Goal: Task Accomplishment & Management: Manage account settings

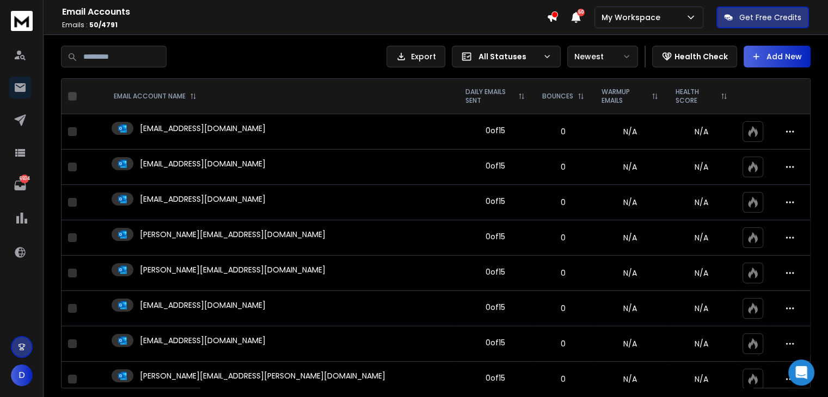
scroll to position [54, 0]
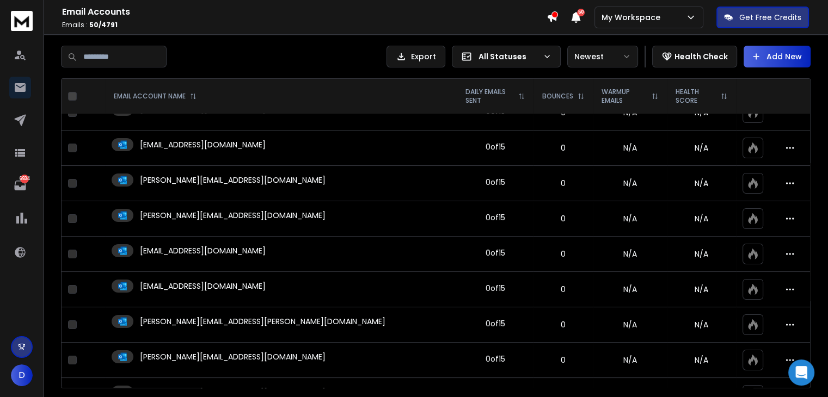
click at [307, 51] on div at bounding box center [220, 57] width 319 height 22
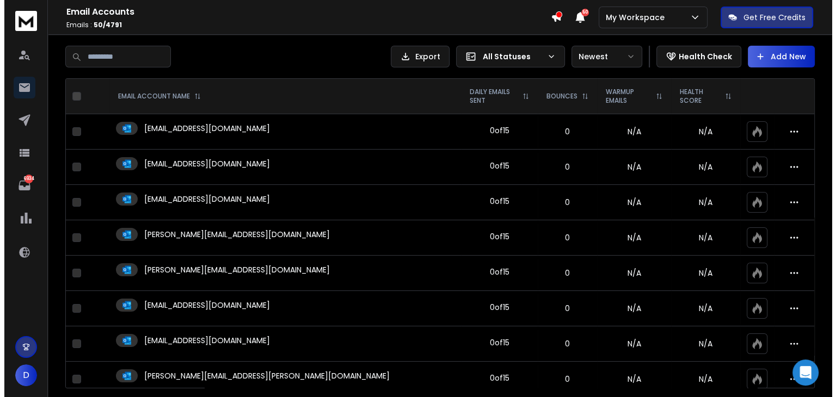
scroll to position [0, 0]
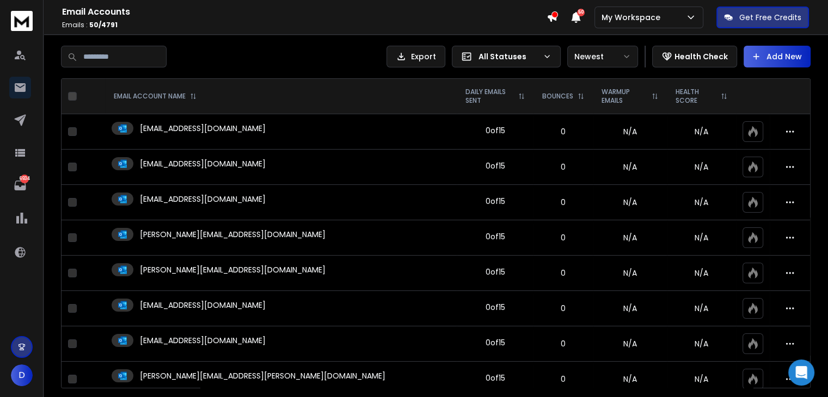
click at [751, 49] on button "Add New" at bounding box center [777, 57] width 67 height 22
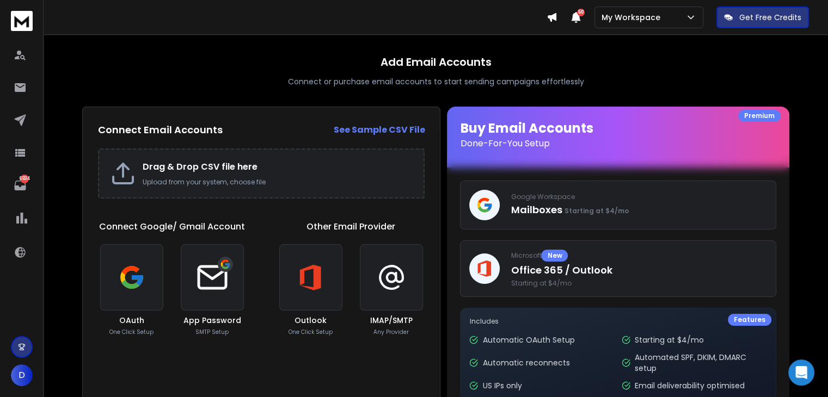
click at [303, 265] on icon at bounding box center [311, 278] width 26 height 26
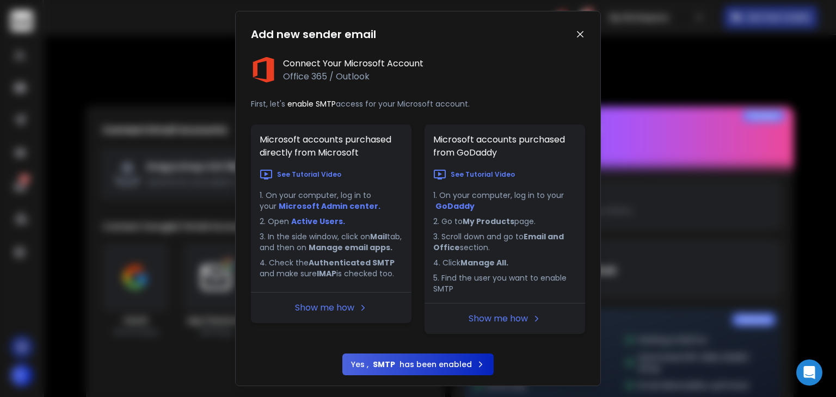
click at [368, 356] on button "Yes , SMTP has been enabled" at bounding box center [417, 365] width 151 height 22
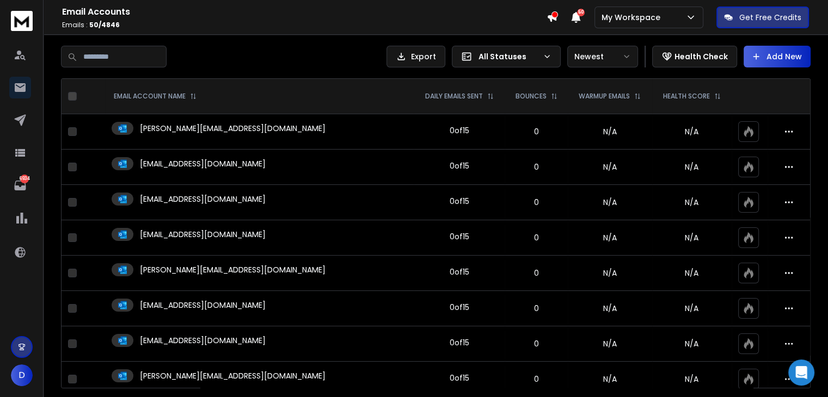
click at [764, 57] on button "Add New" at bounding box center [777, 57] width 67 height 22
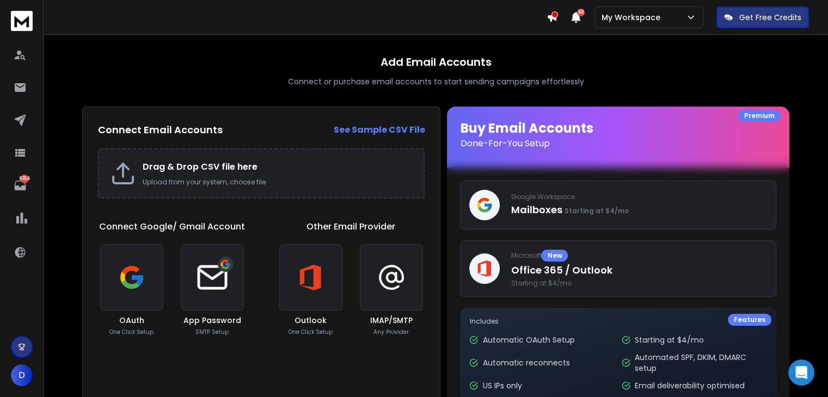
click at [322, 253] on div at bounding box center [310, 277] width 63 height 66
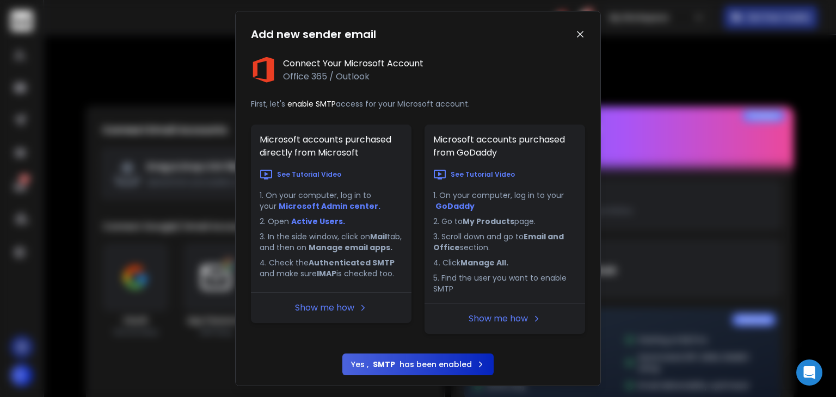
click at [387, 356] on button "Yes , SMTP has been enabled" at bounding box center [417, 365] width 151 height 22
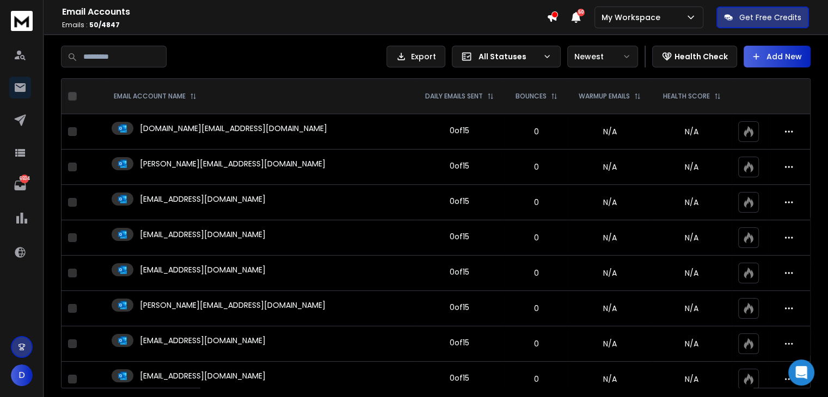
click at [766, 63] on button "Add New" at bounding box center [777, 57] width 67 height 22
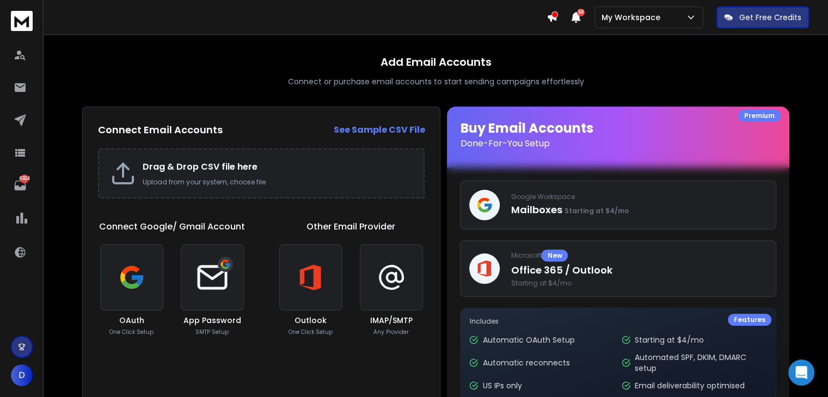
click at [327, 296] on div at bounding box center [310, 277] width 63 height 66
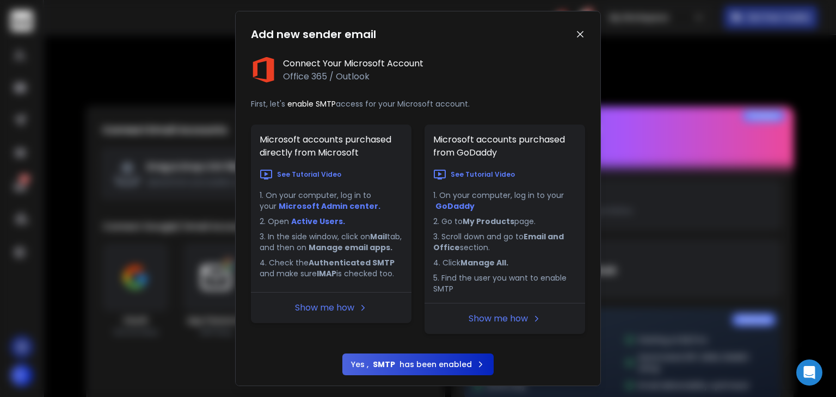
scroll to position [4, 0]
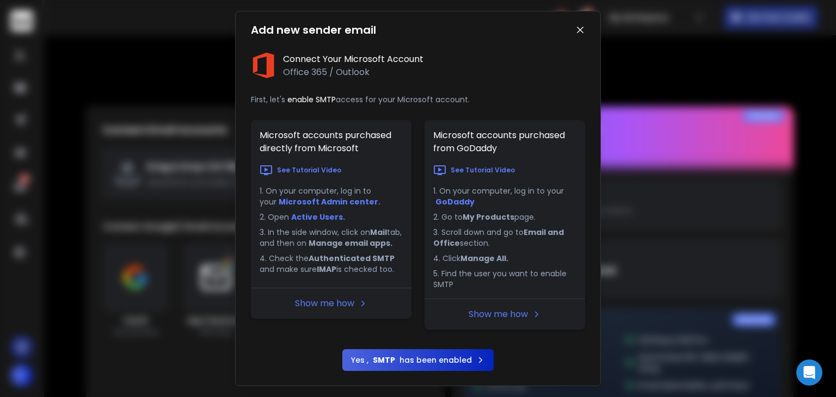
click at [454, 362] on button "Yes , SMTP has been enabled" at bounding box center [417, 361] width 151 height 22
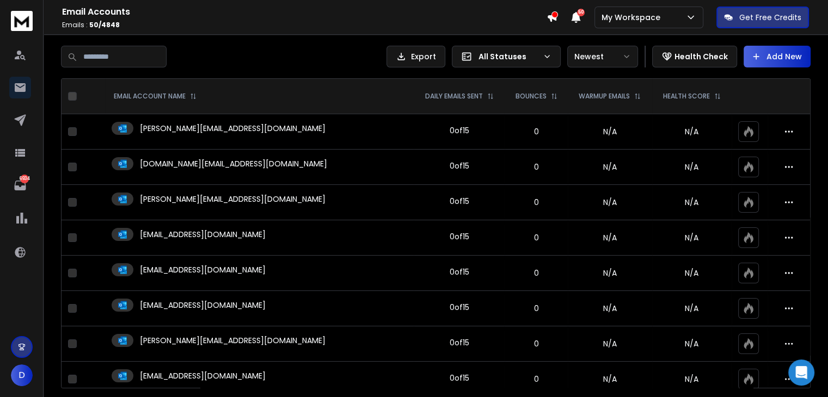
click at [786, 54] on button "Add New" at bounding box center [777, 57] width 67 height 22
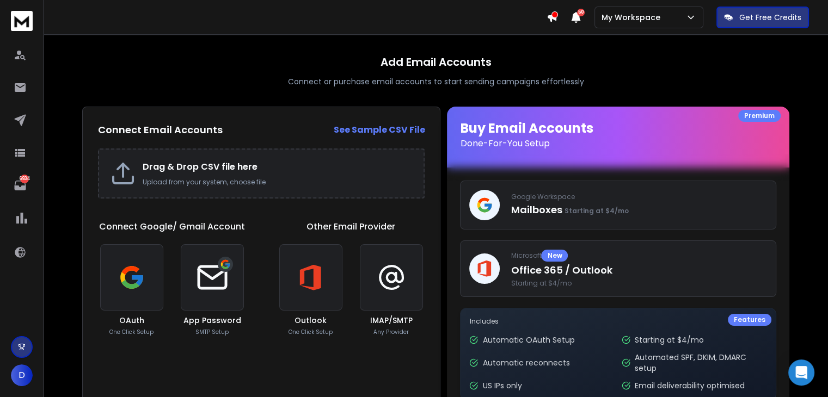
click at [322, 281] on icon at bounding box center [311, 278] width 26 height 26
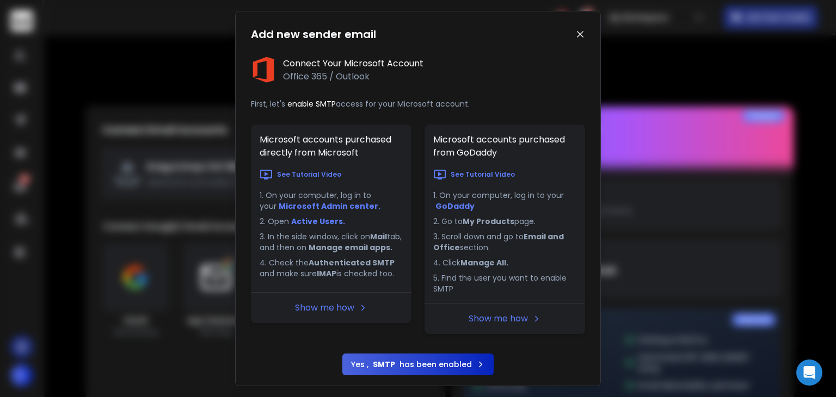
click at [425, 360] on button "Yes , SMTP has been enabled" at bounding box center [417, 365] width 151 height 22
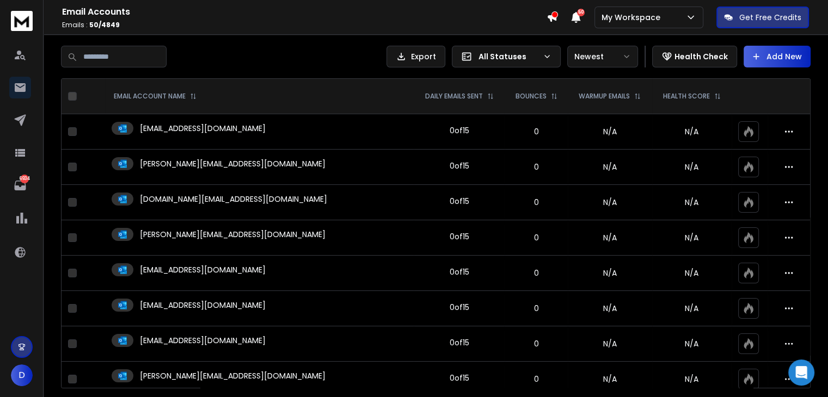
click at [320, 57] on div at bounding box center [220, 57] width 319 height 22
click at [19, 381] on span "D" at bounding box center [22, 376] width 22 height 22
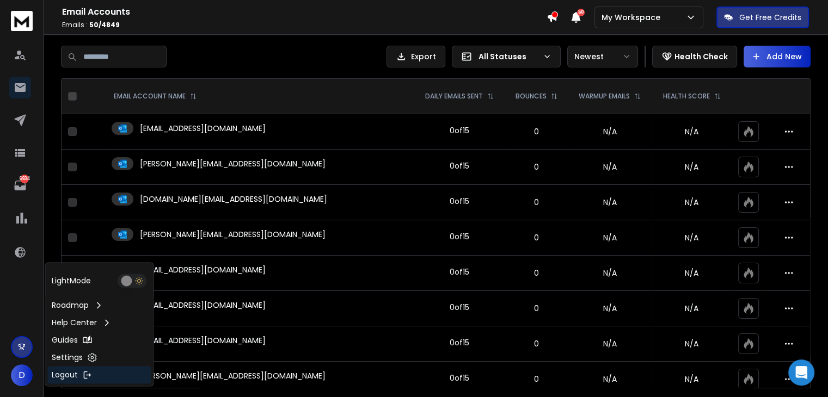
click at [78, 382] on div "Logout" at bounding box center [98, 374] width 103 height 17
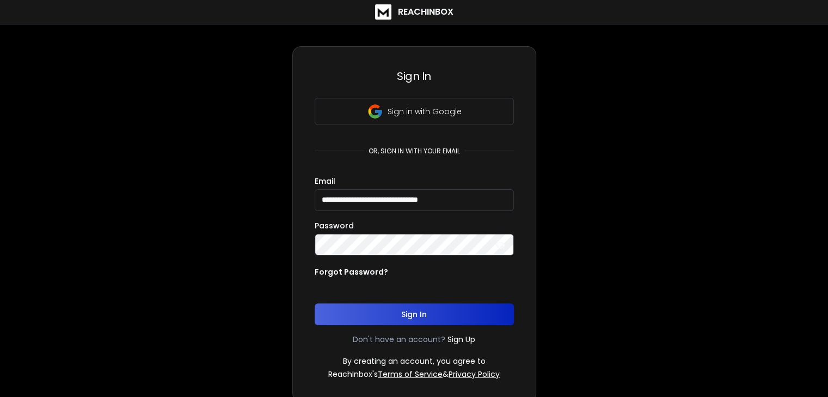
click at [383, 200] on input "**********" at bounding box center [414, 200] width 199 height 22
type input "**********"
click at [422, 311] on button "Sign In" at bounding box center [414, 315] width 199 height 22
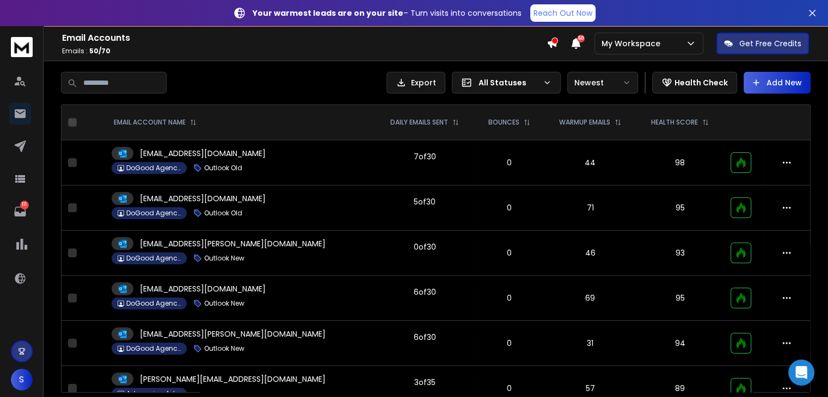
click at [810, 8] on icon at bounding box center [812, 13] width 10 height 10
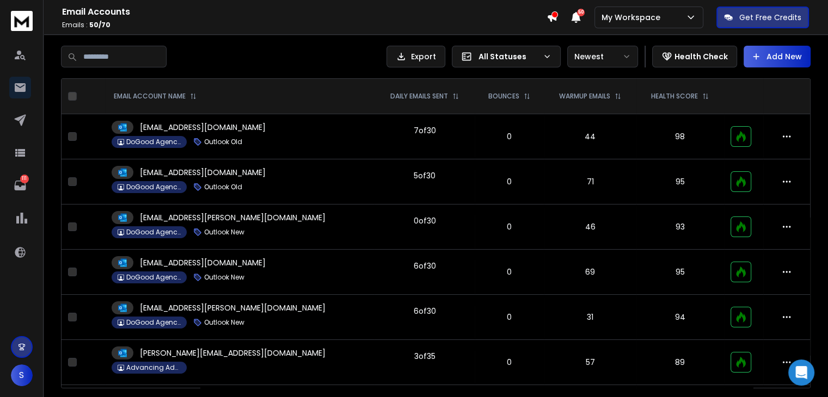
click at [431, 215] on td "0 of 30" at bounding box center [425, 219] width 100 height 28
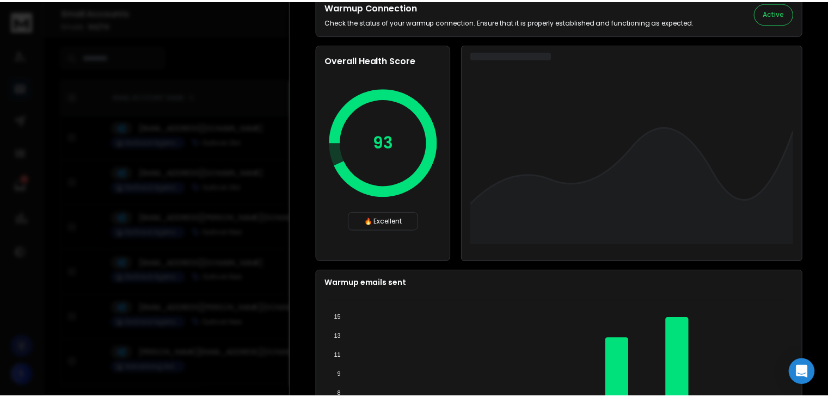
scroll to position [459, 0]
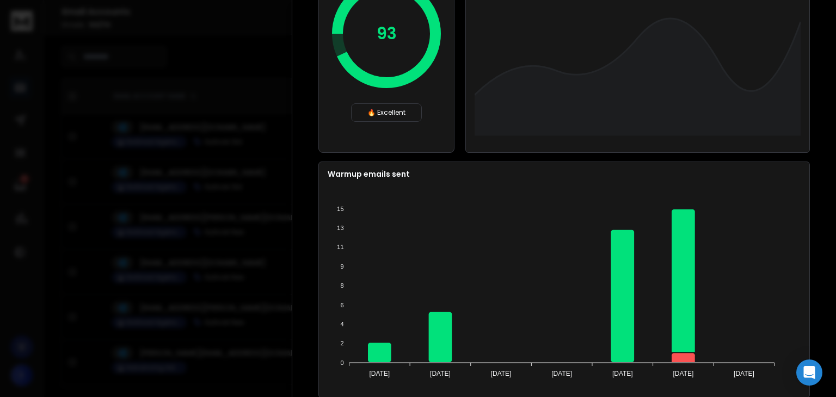
drag, startPoint x: 328, startPoint y: 187, endPoint x: 333, endPoint y: 182, distance: 7.3
click at [327, 186] on div "Warmup emails sent 15 15 13 13 11 11 9 9 8 8 6 6 4 4 2 2 0 0 Thursday Thursday …" at bounding box center [565, 280] width 492 height 237
click at [188, 183] on div at bounding box center [418, 198] width 836 height 397
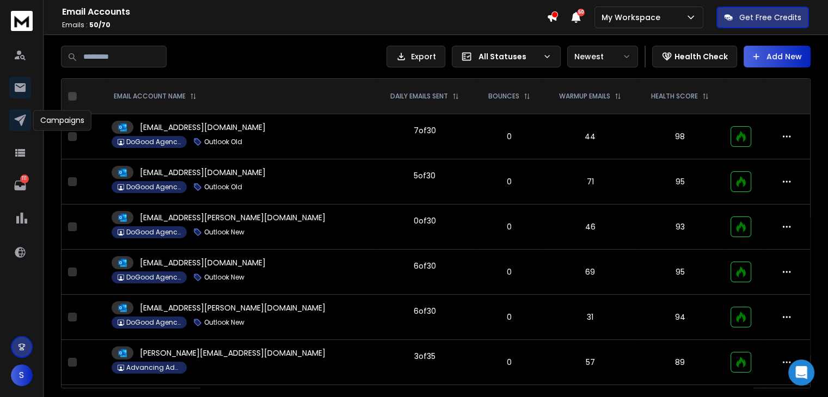
click at [12, 125] on link at bounding box center [20, 120] width 22 height 22
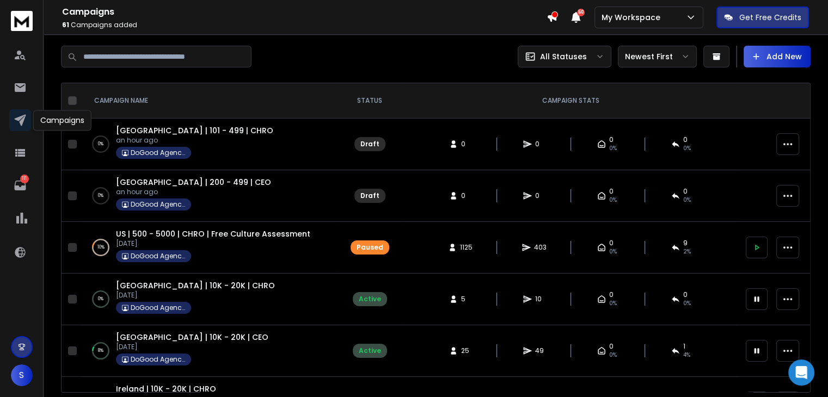
click at [163, 137] on p "an hour ago" at bounding box center [194, 140] width 157 height 9
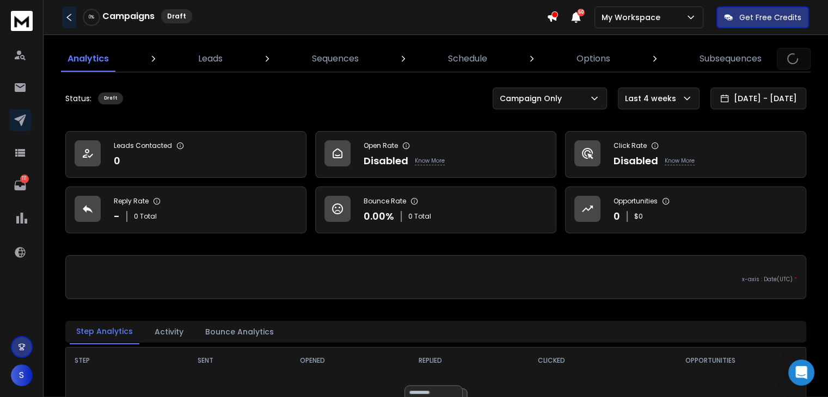
click at [65, 28] on div "0 % Campaigns Draft 50 My Workspace Get Free Credits" at bounding box center [414, 17] width 828 height 35
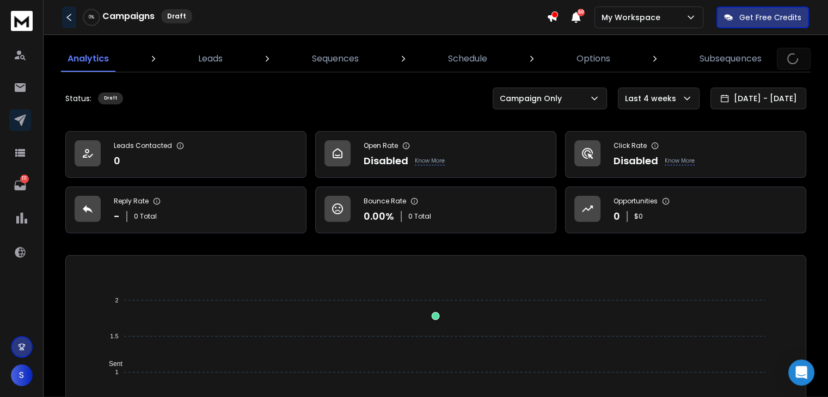
click at [68, 22] on icon at bounding box center [69, 18] width 10 height 10
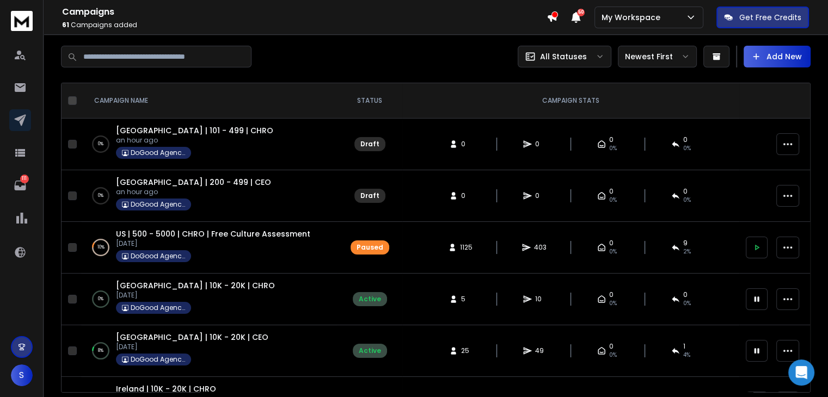
click at [184, 183] on span "[GEOGRAPHIC_DATA] | 200 - 499 | CEO" at bounding box center [193, 182] width 155 height 11
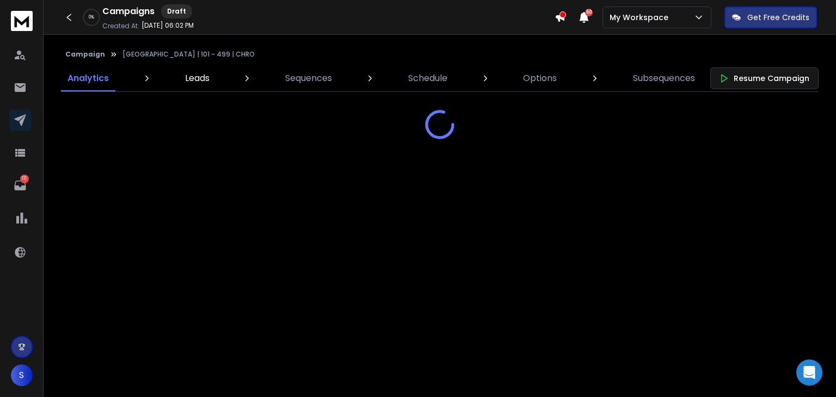
click at [198, 84] on p "Leads" at bounding box center [197, 78] width 25 height 13
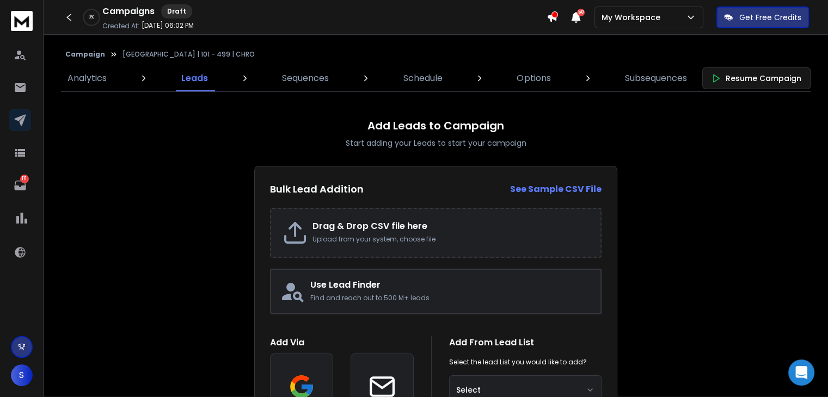
click at [402, 249] on div "Drag & Drop CSV file here Upload from your system, choose file" at bounding box center [436, 233] width 332 height 50
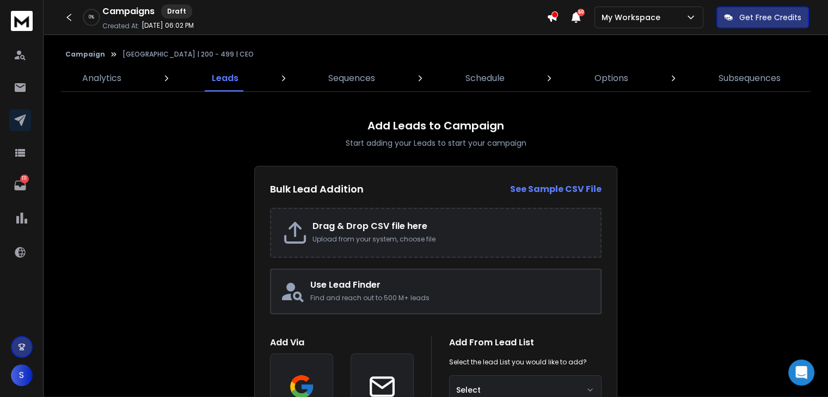
type input "**********"
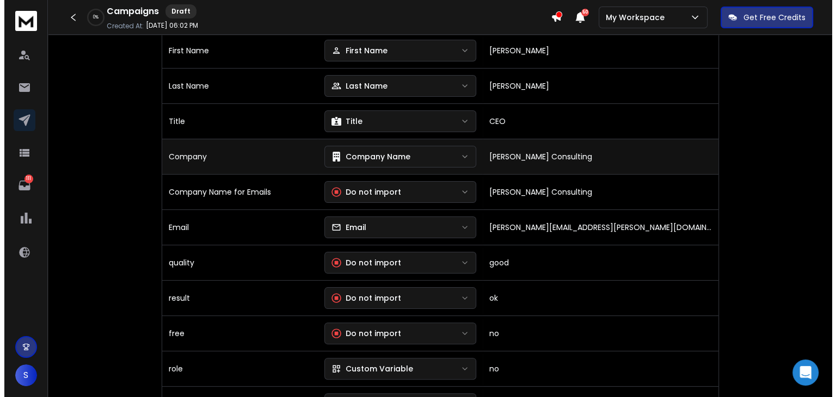
scroll to position [272, 0]
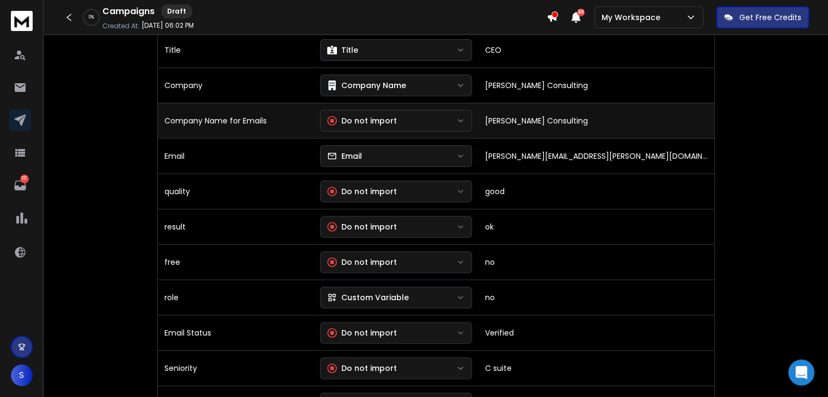
click at [404, 122] on button "Do not import" at bounding box center [396, 121] width 152 height 22
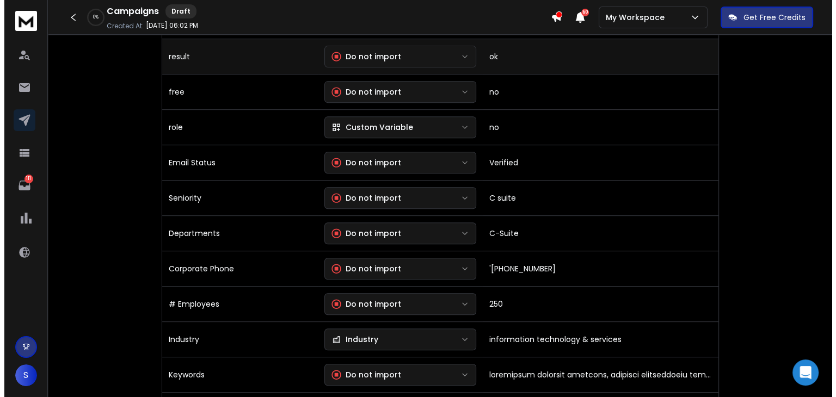
scroll to position [490, 0]
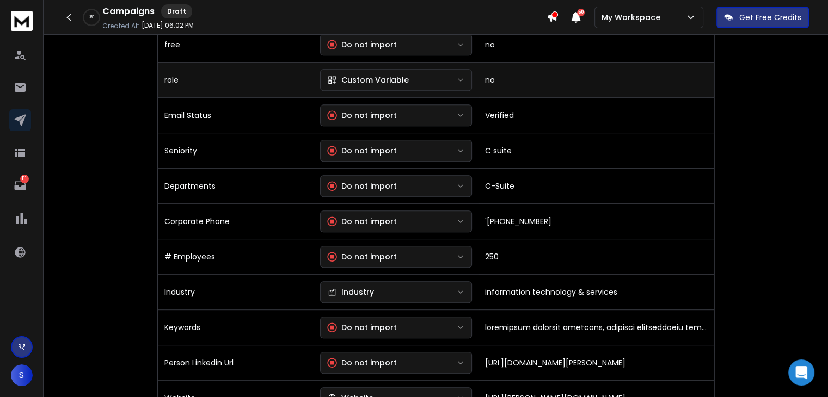
click at [385, 88] on button "Custom Variable" at bounding box center [396, 80] width 152 height 22
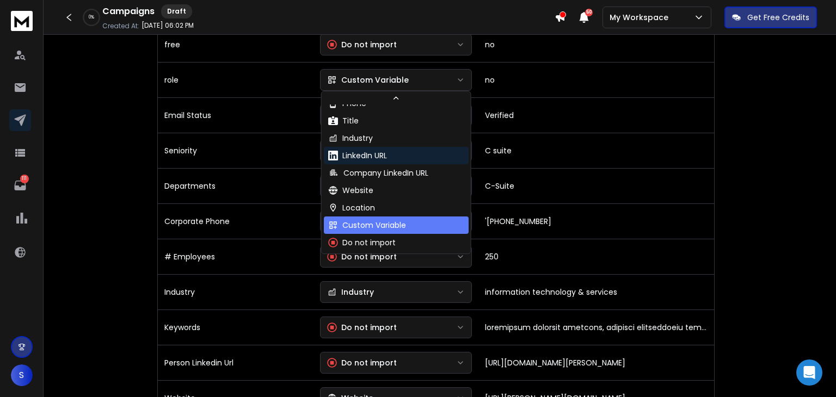
scroll to position [99, 0]
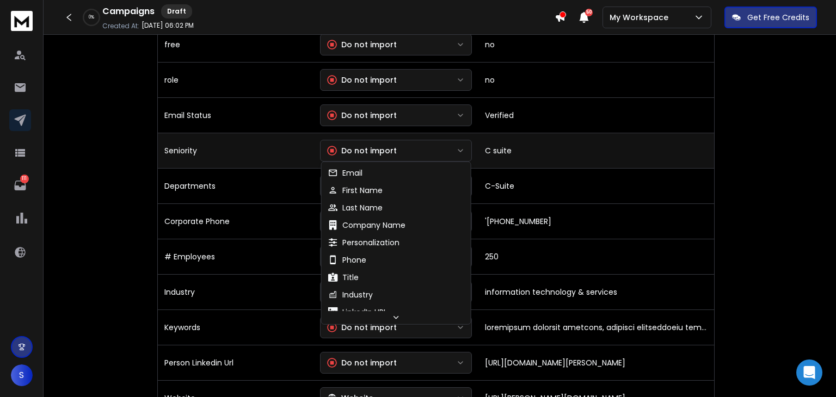
click at [374, 147] on div "Do not import" at bounding box center [362, 150] width 70 height 11
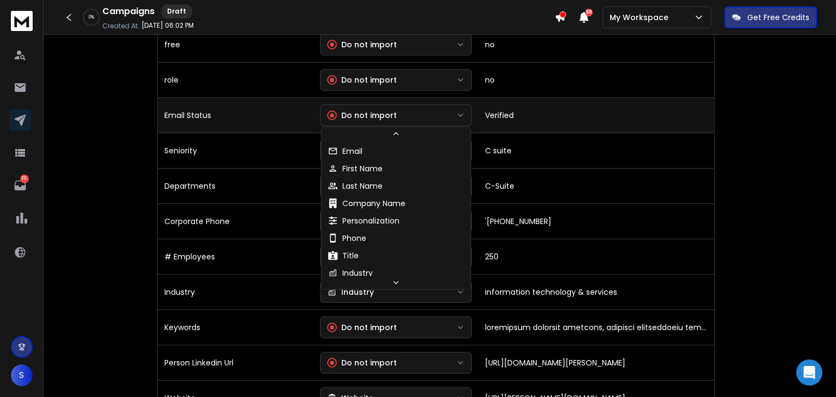
click at [411, 111] on button "Do not import" at bounding box center [396, 116] width 152 height 22
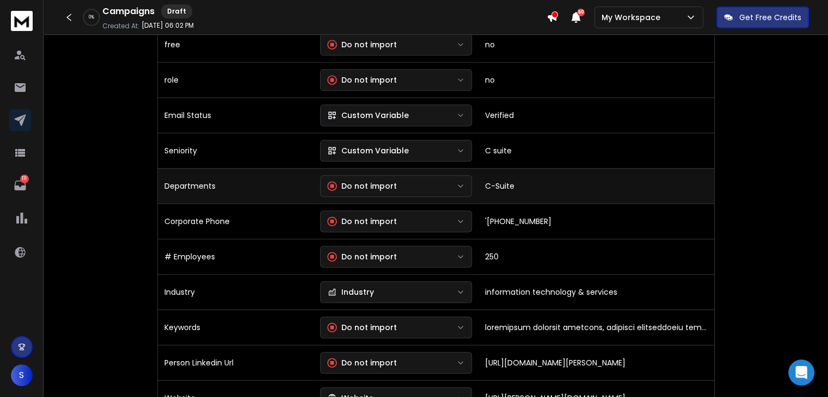
click at [402, 182] on button "Do not import" at bounding box center [396, 186] width 152 height 22
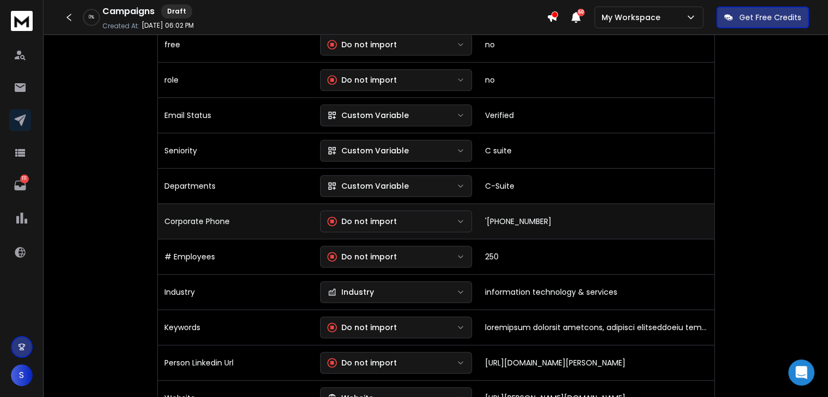
click at [417, 220] on button "Do not import" at bounding box center [396, 222] width 152 height 22
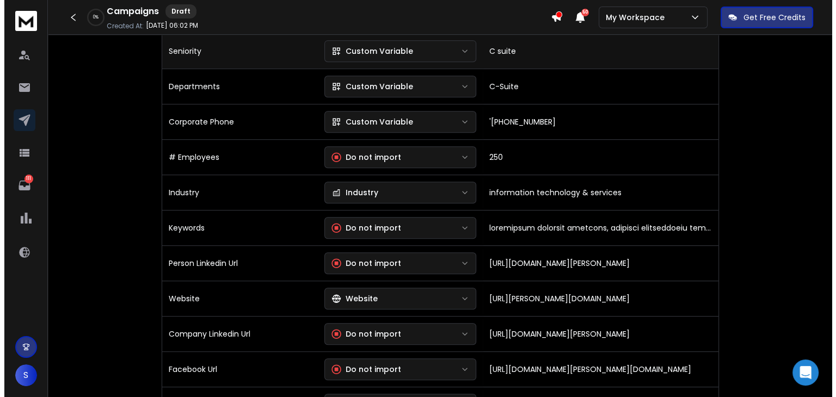
scroll to position [653, 0]
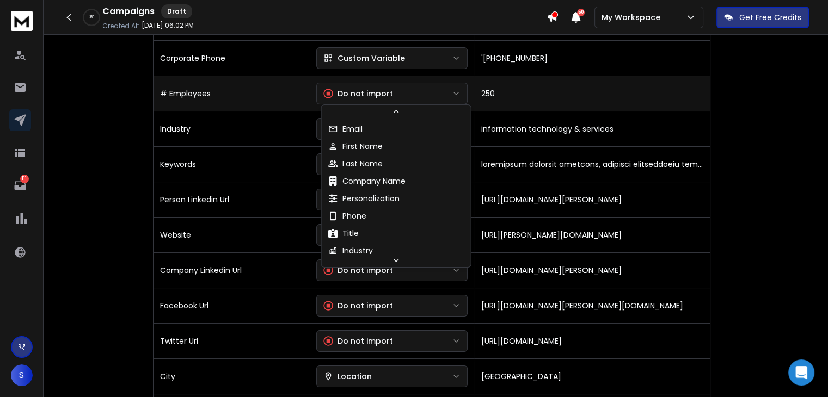
click at [402, 86] on button "Do not import" at bounding box center [392, 94] width 152 height 22
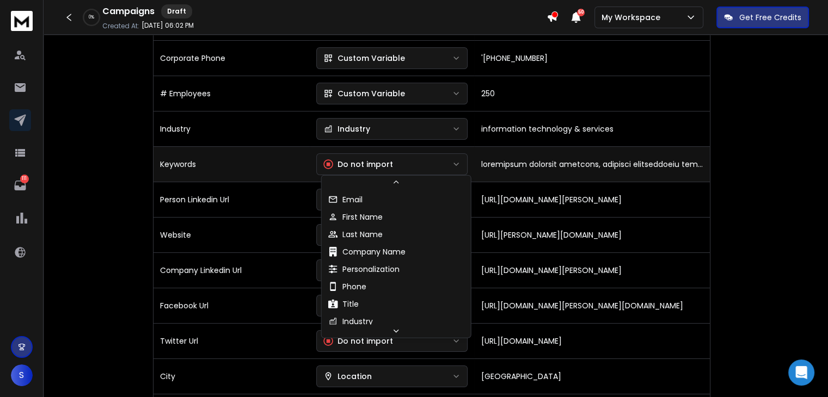
click at [399, 162] on button "Do not import" at bounding box center [392, 165] width 152 height 22
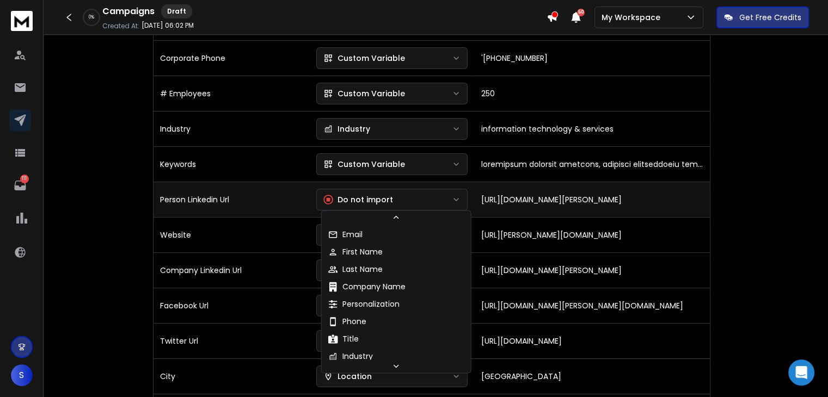
click at [404, 198] on button "Do not import" at bounding box center [392, 200] width 152 height 22
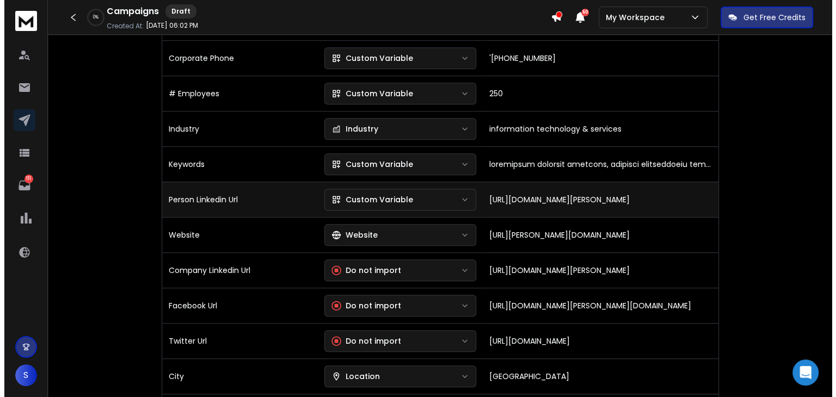
scroll to position [762, 0]
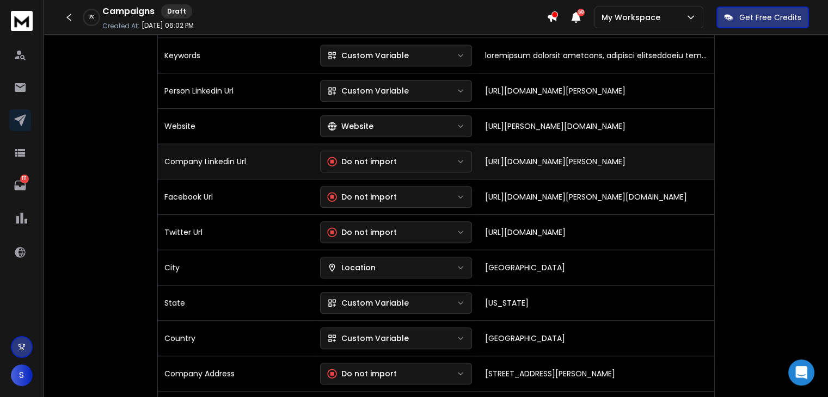
click at [405, 154] on button "Do not import" at bounding box center [396, 162] width 152 height 22
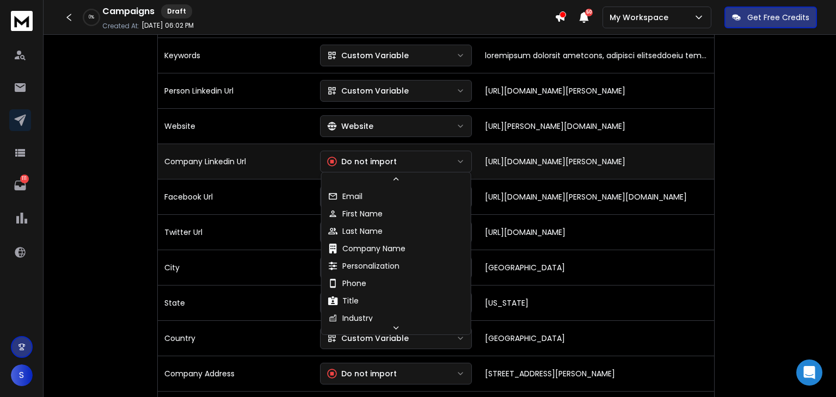
scroll to position [109, 0]
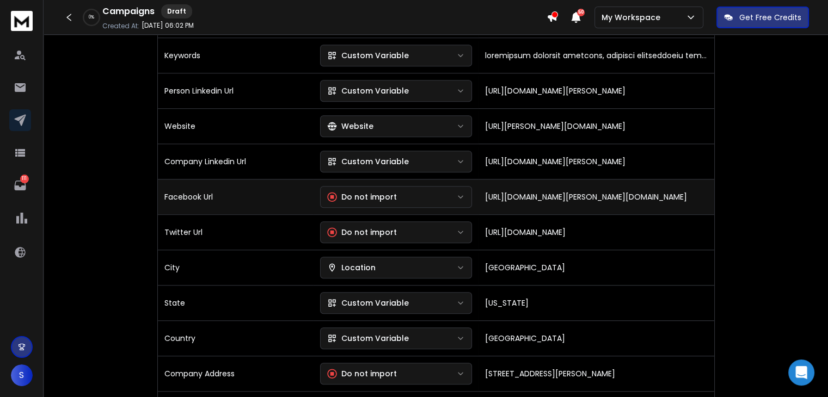
click at [380, 186] on button "Do not import" at bounding box center [396, 197] width 152 height 22
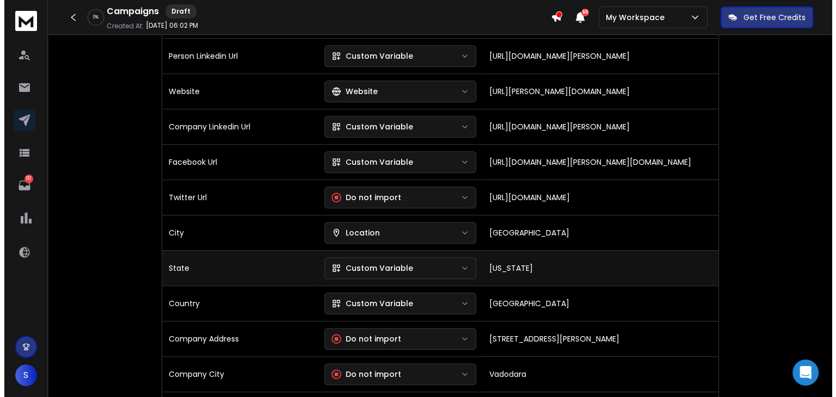
scroll to position [817, 0]
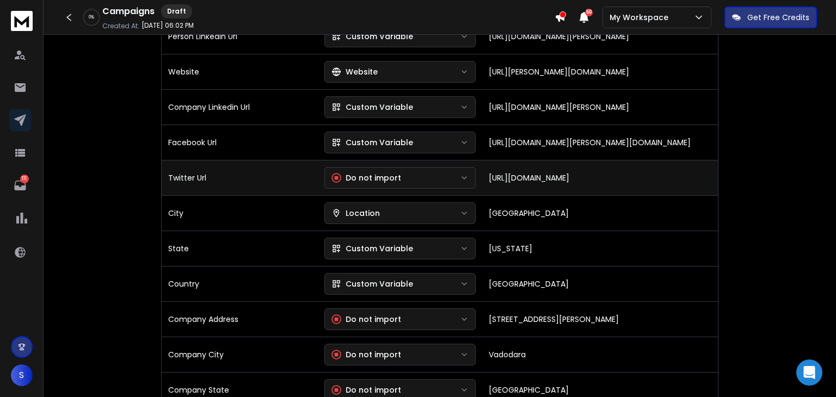
click at [395, 171] on button "Do not import" at bounding box center [400, 178] width 152 height 22
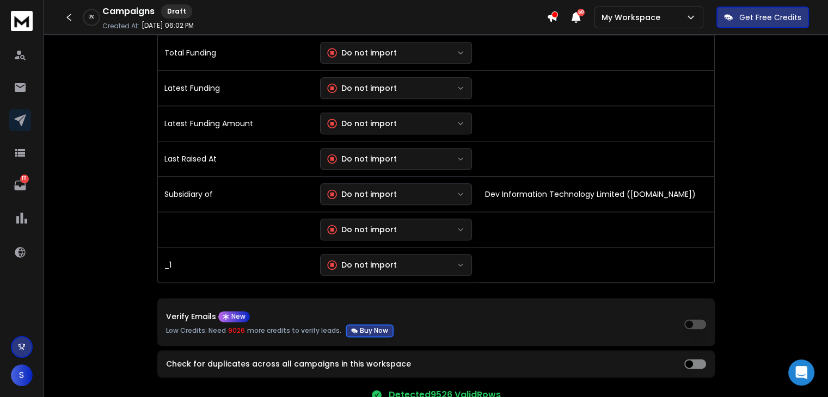
scroll to position [1345, 0]
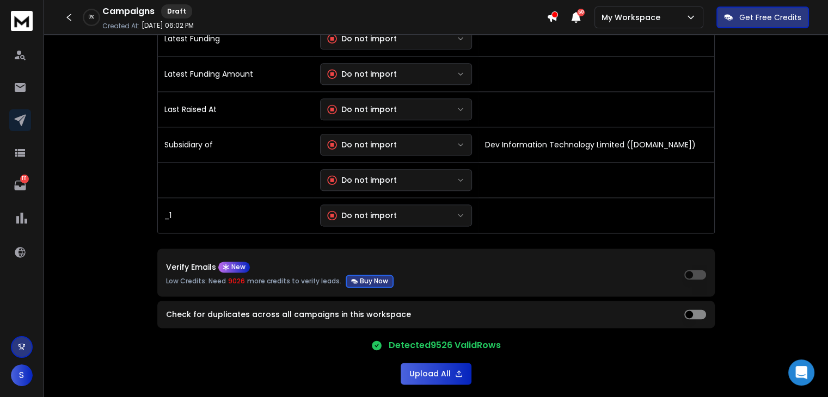
click at [694, 313] on button "Check for duplicates across all campaigns in this workspace" at bounding box center [695, 315] width 22 height 10
click at [445, 375] on button "Upload All" at bounding box center [436, 374] width 71 height 22
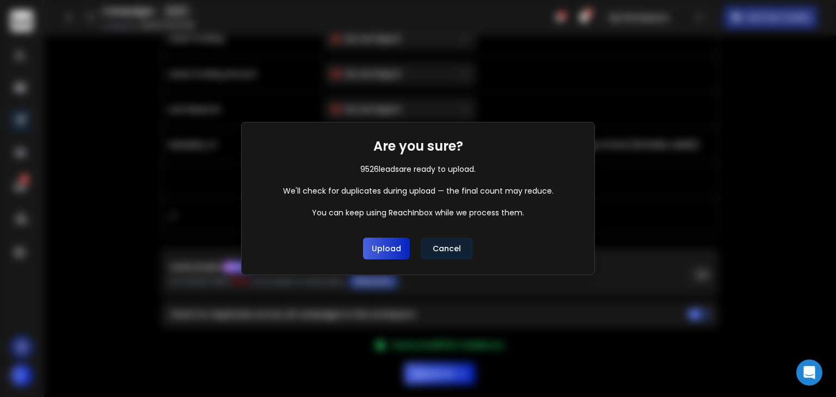
click at [394, 252] on button "Upload" at bounding box center [386, 249] width 47 height 22
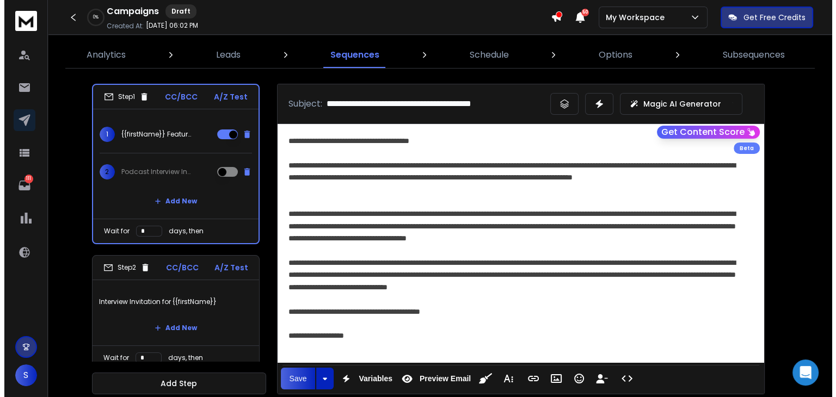
scroll to position [35, 0]
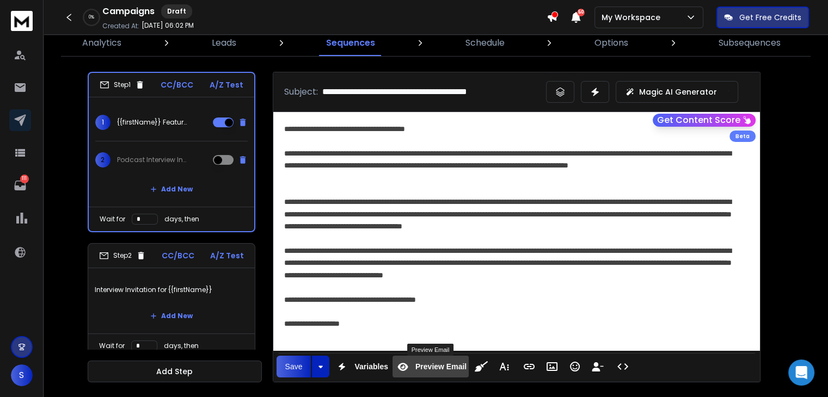
click at [423, 368] on span "Preview Email" at bounding box center [441, 367] width 56 height 9
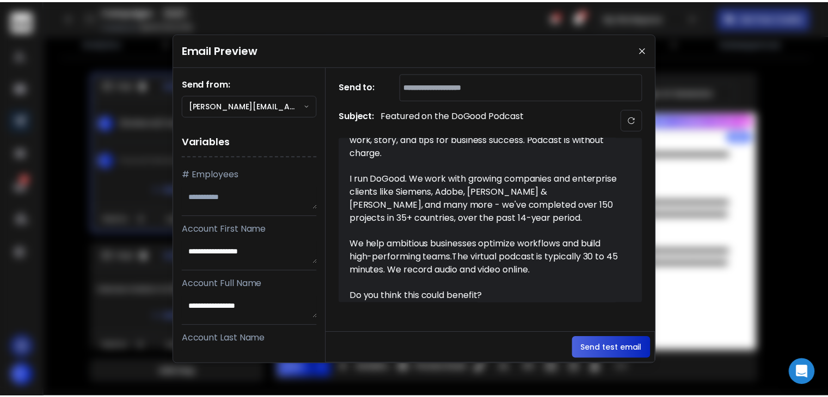
scroll to position [163, 0]
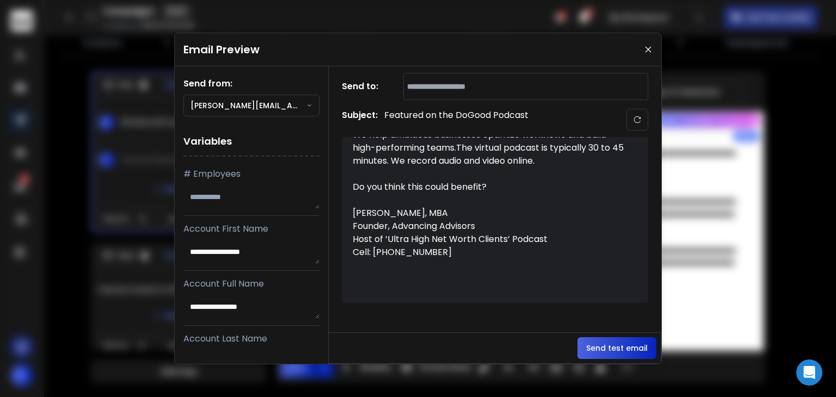
click at [640, 51] on div "Email Preview" at bounding box center [418, 49] width 487 height 33
click at [644, 50] on icon at bounding box center [648, 49] width 9 height 9
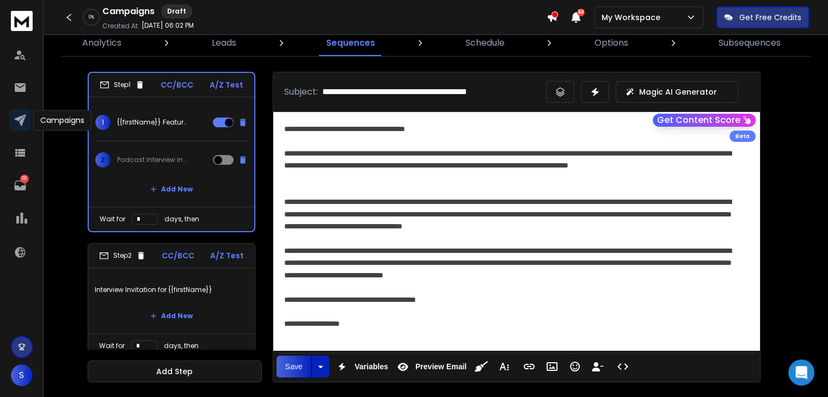
click at [20, 121] on icon at bounding box center [19, 119] width 11 height 11
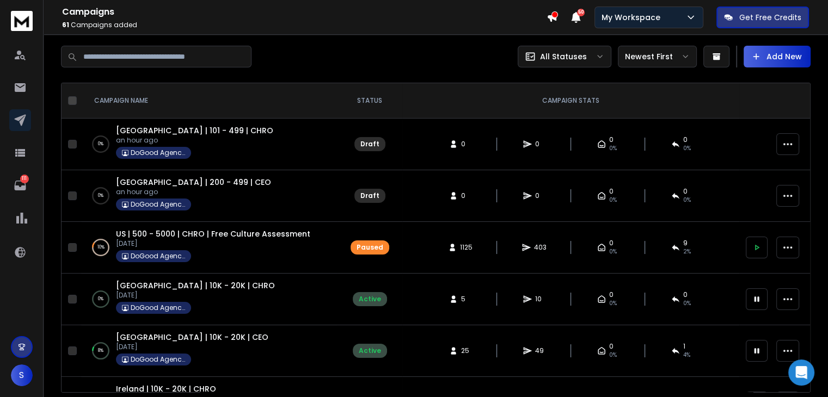
click at [640, 23] on button "My Workspace" at bounding box center [649, 18] width 109 height 22
click at [192, 180] on span "[GEOGRAPHIC_DATA] | 200 - 499 | CEO" at bounding box center [193, 182] width 155 height 11
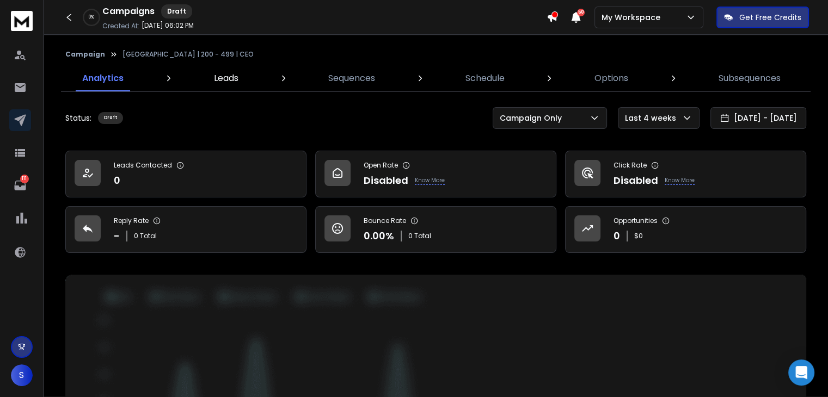
click at [241, 84] on link "Leads" at bounding box center [226, 78] width 38 height 26
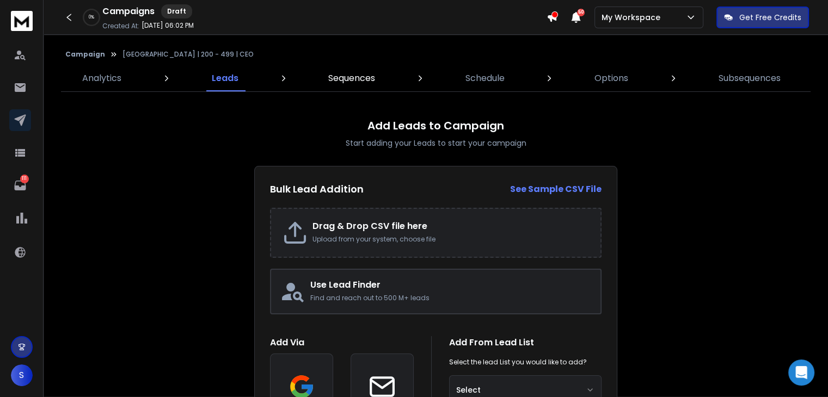
click at [344, 85] on link "Sequences" at bounding box center [352, 78] width 60 height 26
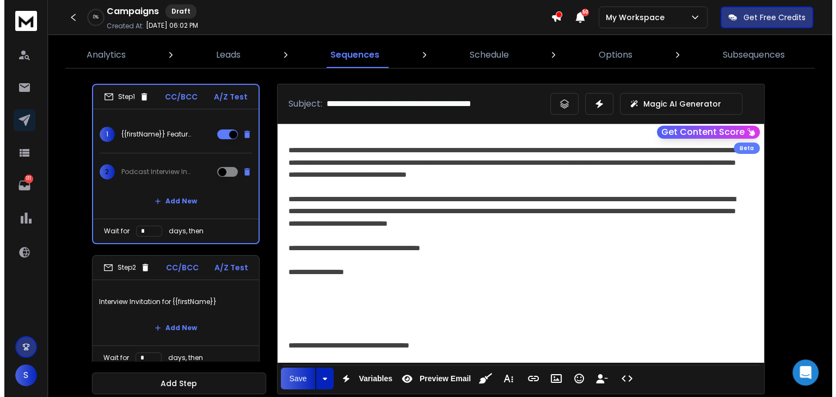
scroll to position [35, 0]
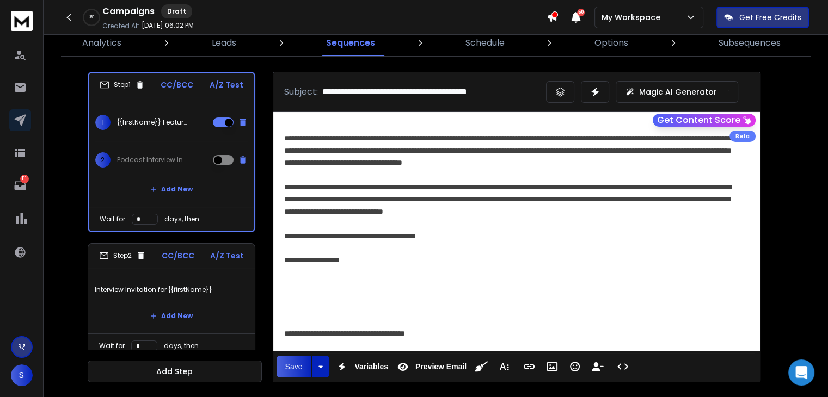
click at [401, 377] on div "Save Save Save as Template Variables Insert Variable Preview Email Preview Emai…" at bounding box center [395, 367] width 241 height 26
click at [413, 367] on span "Preview Email" at bounding box center [441, 367] width 56 height 9
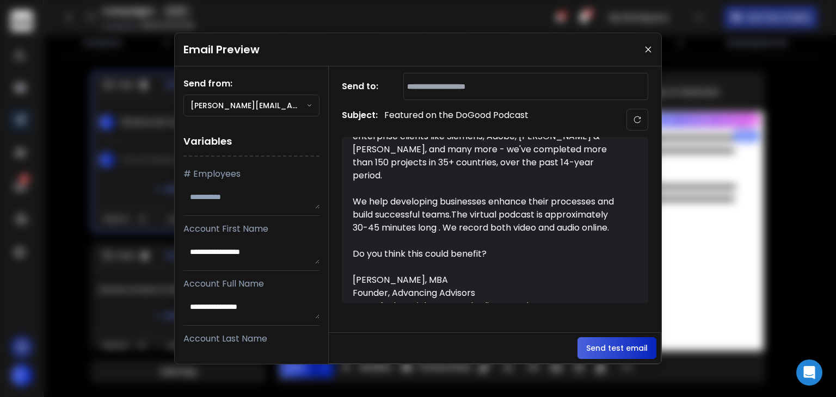
scroll to position [211, 0]
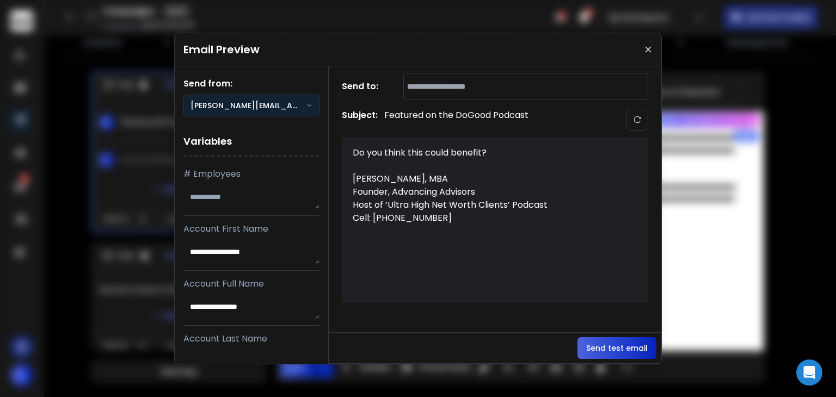
click at [302, 101] on div "chris@yoadvancingadvisor.com" at bounding box center [252, 105] width 122 height 11
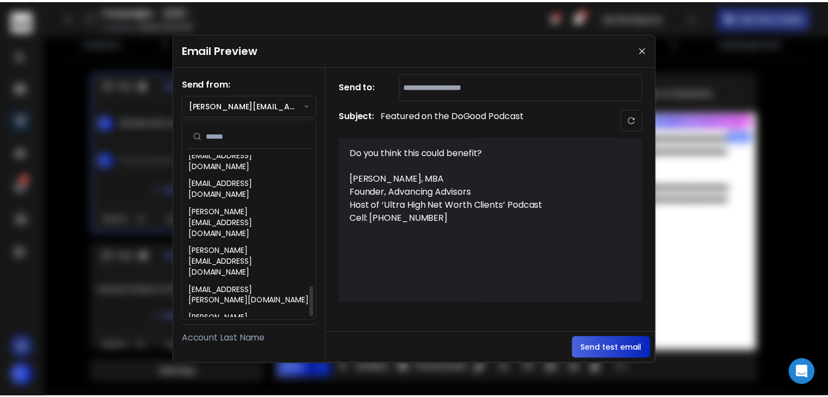
scroll to position [830, 0]
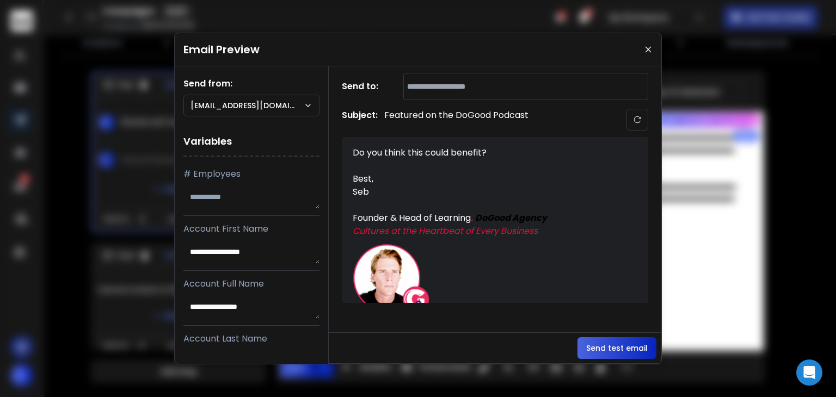
click at [642, 49] on div "Email Preview" at bounding box center [418, 49] width 487 height 33
click at [648, 49] on icon at bounding box center [649, 50] width 6 height 6
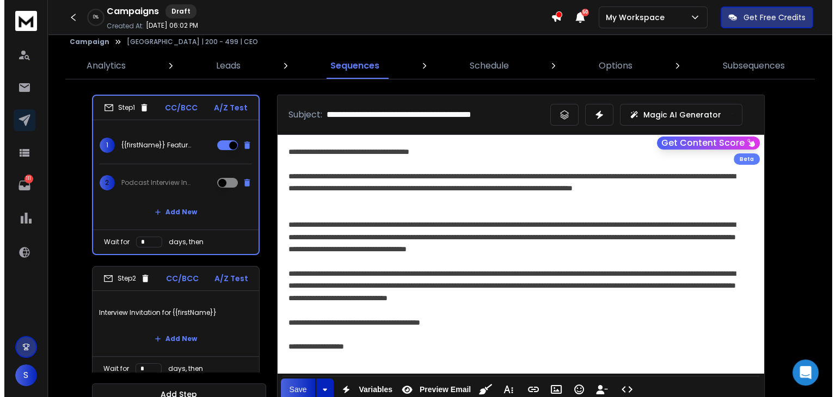
scroll to position [0, 0]
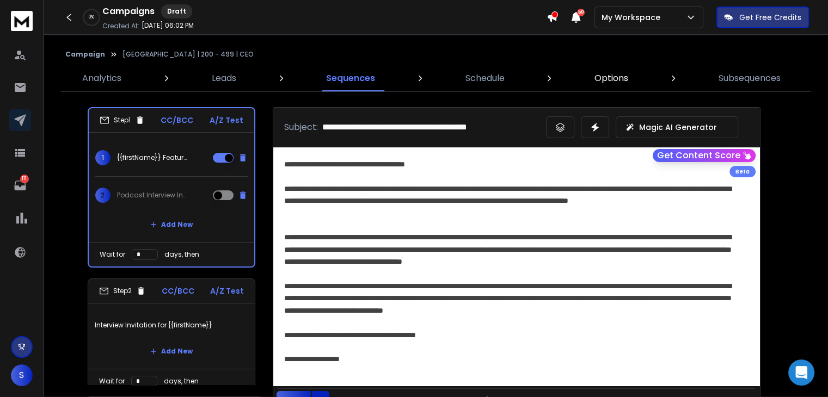
click at [597, 81] on p "Options" at bounding box center [612, 78] width 34 height 13
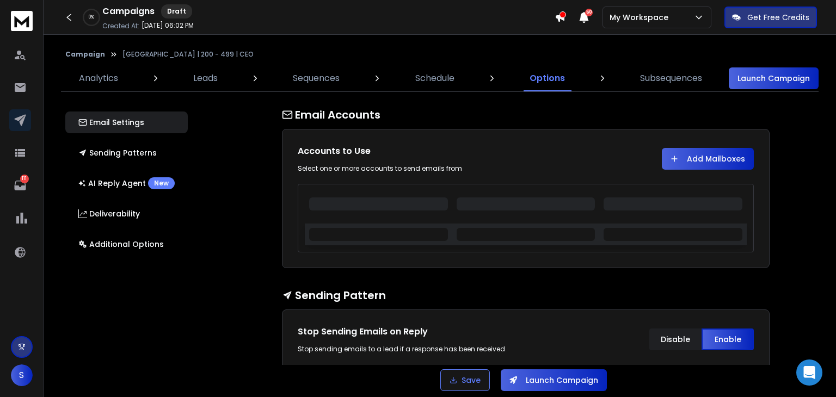
click at [688, 160] on button "Add Mailboxes" at bounding box center [708, 159] width 92 height 22
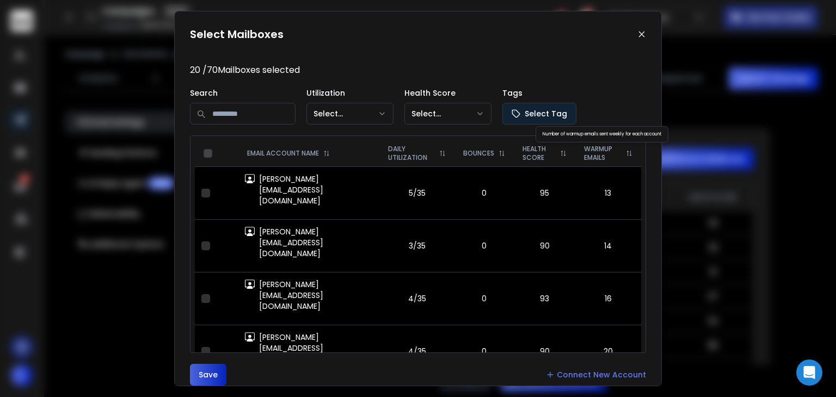
click at [564, 121] on button "Select Tag" at bounding box center [540, 114] width 74 height 22
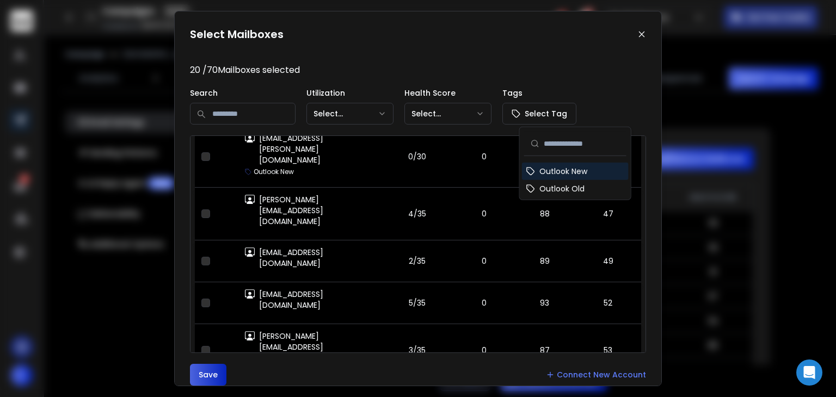
scroll to position [1252, 0]
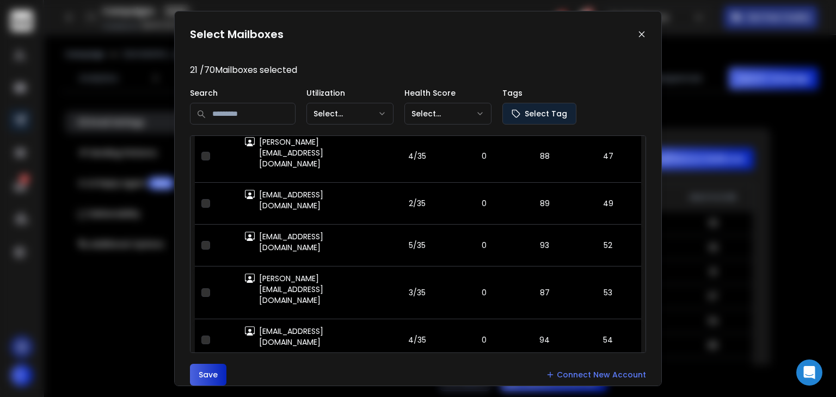
click at [572, 106] on button "Select Tag" at bounding box center [540, 114] width 74 height 22
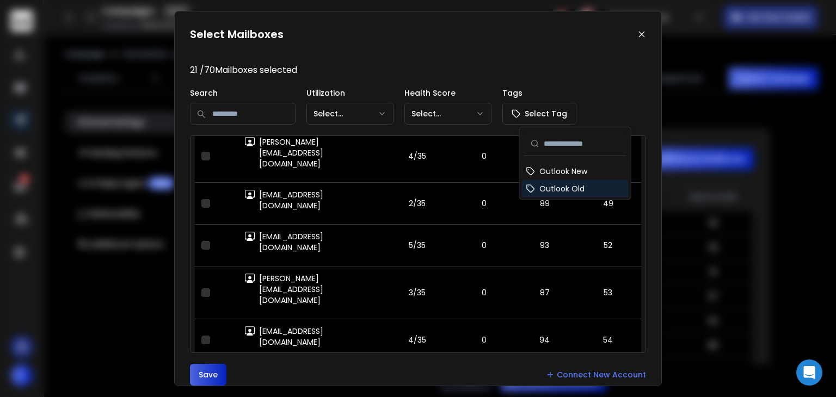
click at [573, 183] on span "Outlook Old" at bounding box center [562, 188] width 45 height 11
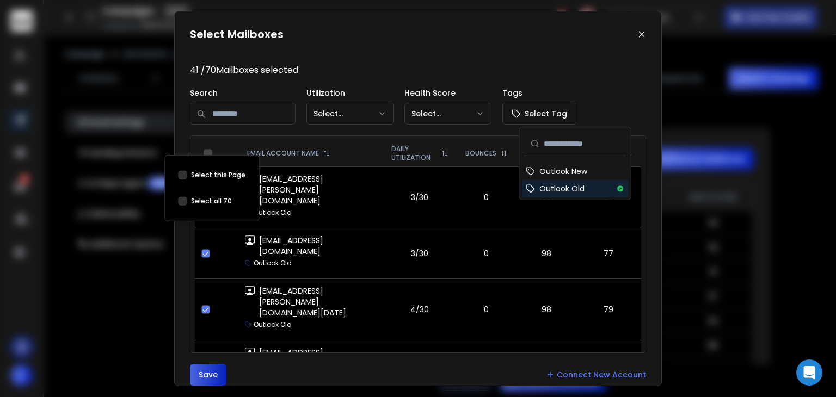
scroll to position [0, 0]
click at [207, 152] on button "Select this Page" at bounding box center [208, 153] width 9 height 9
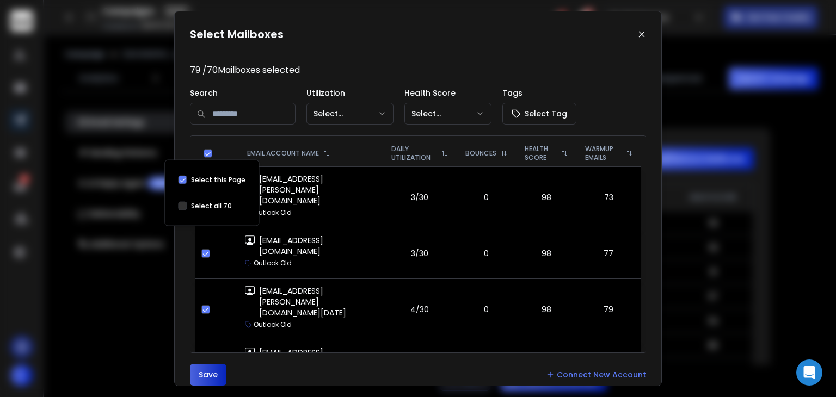
click at [207, 151] on button "Select this Page" at bounding box center [208, 153] width 9 height 9
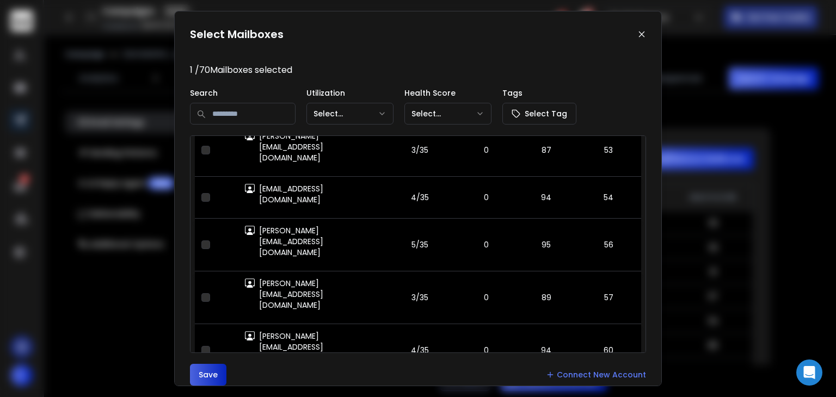
scroll to position [2302, 0]
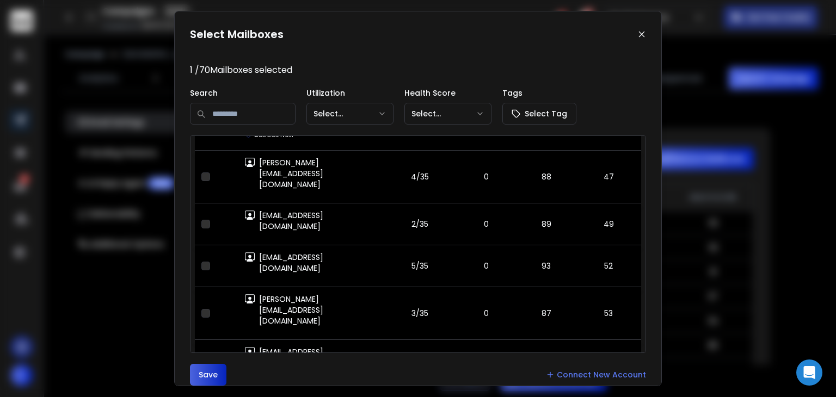
click at [565, 109] on button "Select Tag" at bounding box center [540, 114] width 74 height 22
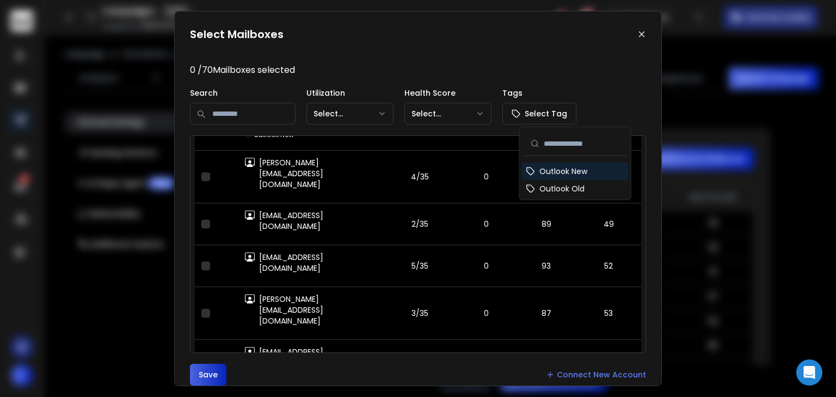
click at [569, 173] on span "Outlook New" at bounding box center [564, 171] width 48 height 11
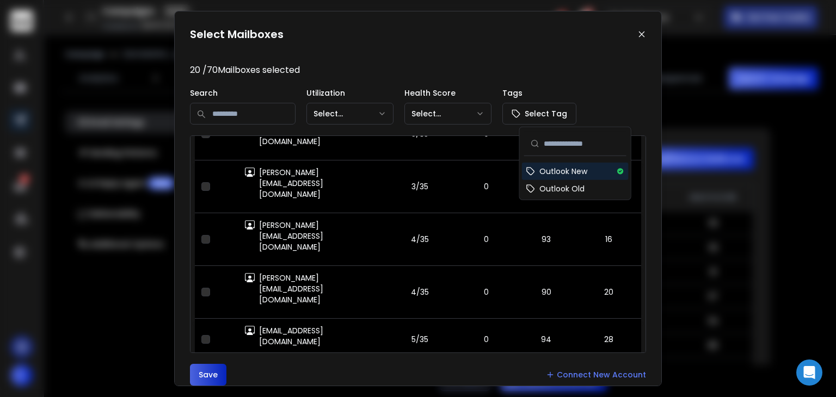
scroll to position [2340, 0]
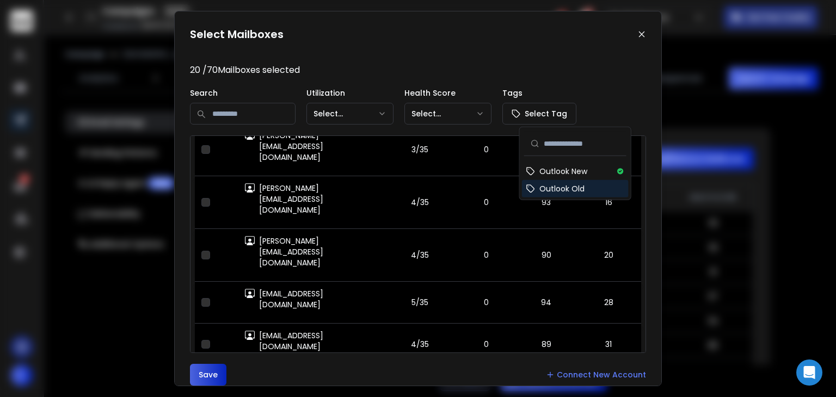
click at [568, 183] on span "Outlook Old" at bounding box center [562, 188] width 45 height 11
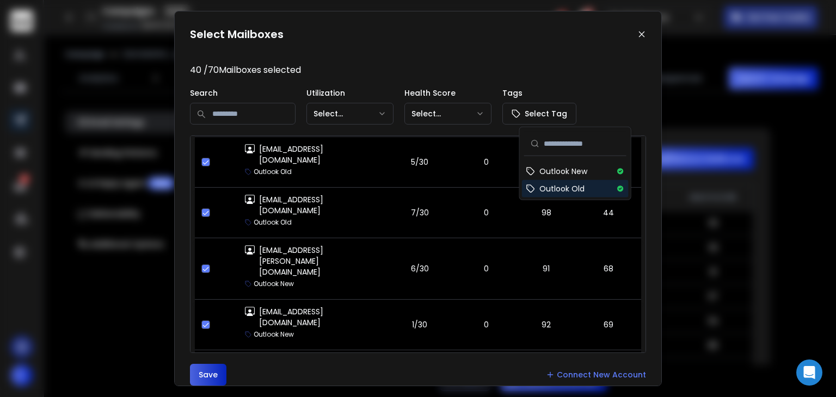
scroll to position [887, 0]
click at [211, 378] on button "Save" at bounding box center [208, 375] width 36 height 22
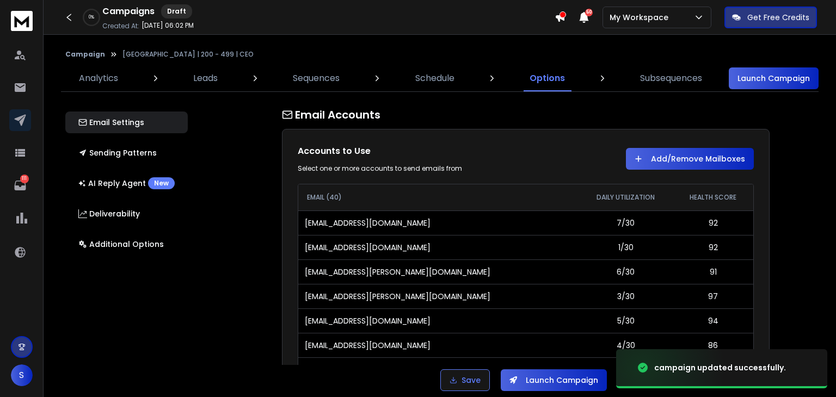
click at [460, 377] on button "Save" at bounding box center [465, 381] width 50 height 22
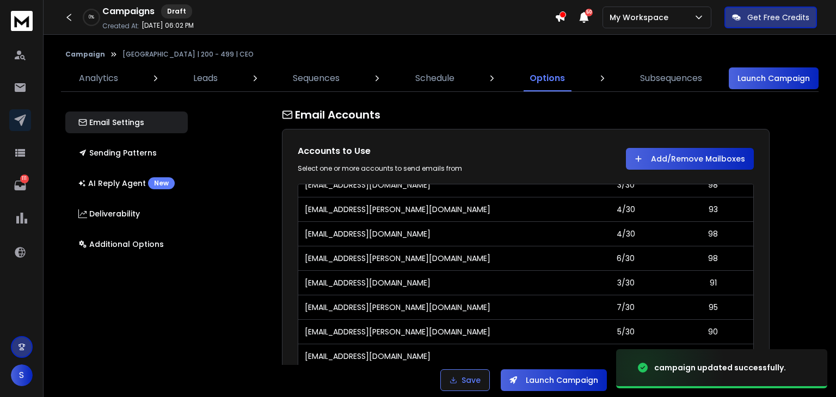
click at [783, 188] on div "Email Accounts Accounts to Use Select one or more accounts to send emails from …" at bounding box center [532, 236] width 654 height 258
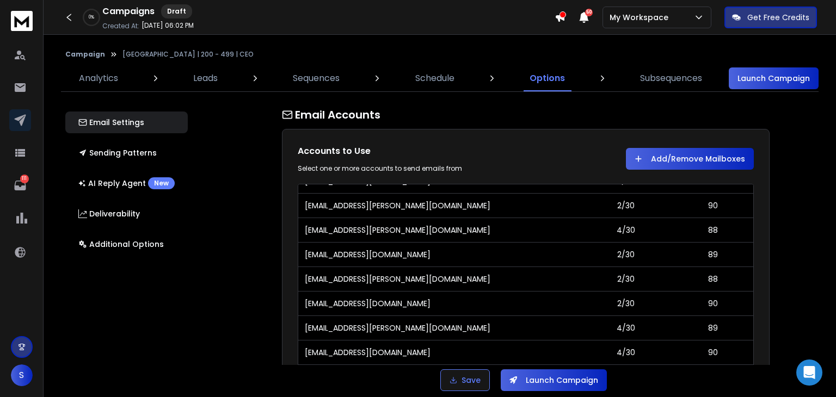
scroll to position [708, 0]
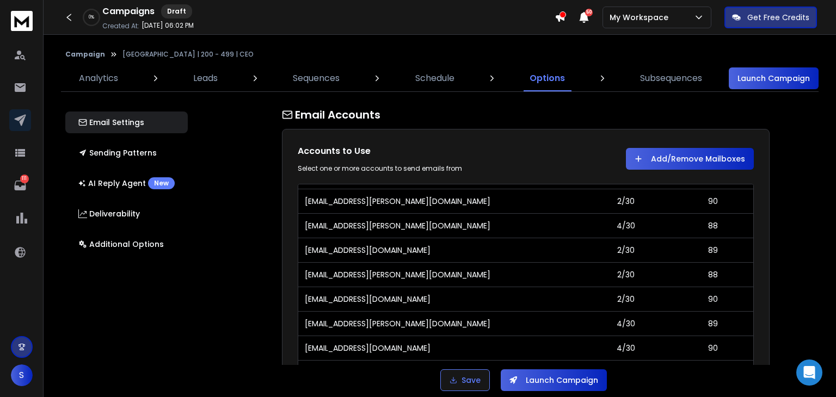
click at [477, 382] on button "Save" at bounding box center [465, 381] width 50 height 22
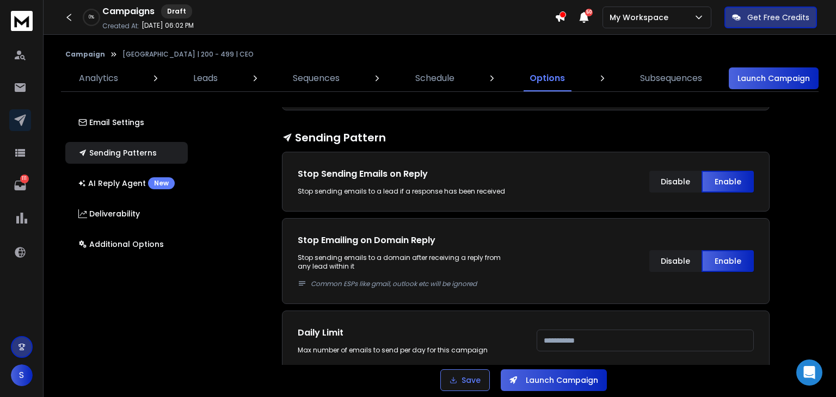
scroll to position [436, 0]
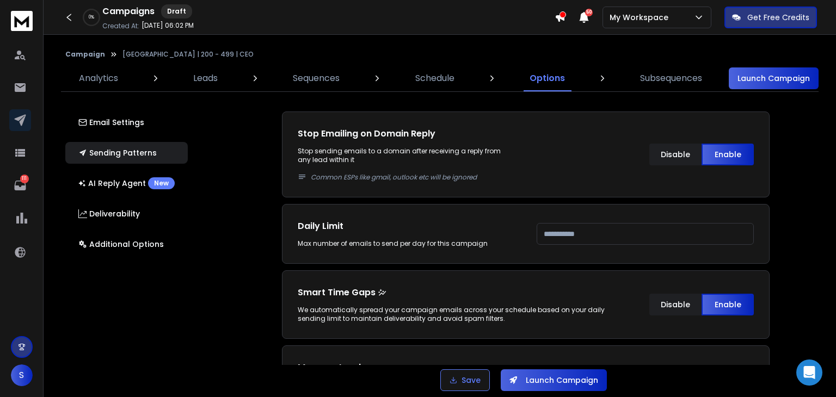
click at [597, 229] on input "***" at bounding box center [645, 234] width 217 height 22
type input "*"
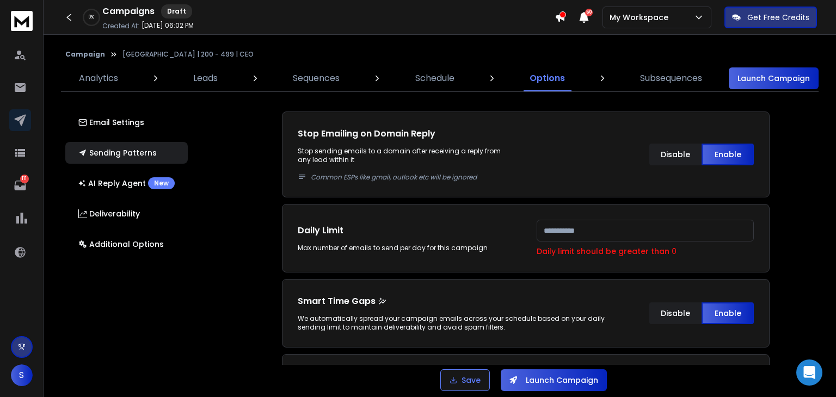
type input "*"
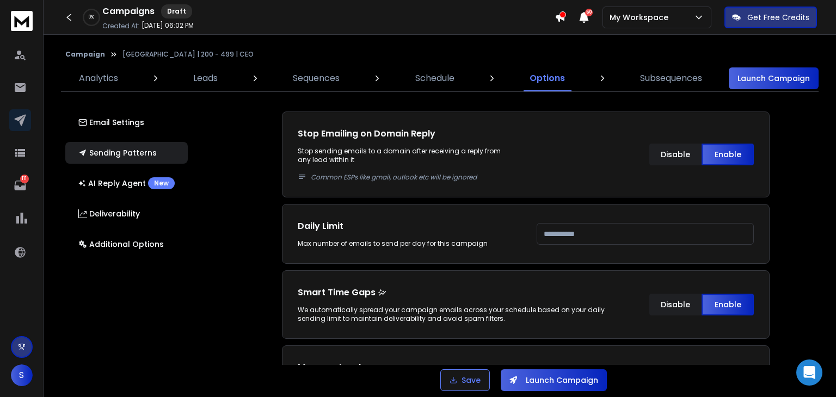
type input "***"
click at [781, 211] on div "Email Accounts Accounts to Use Select one or more accounts to send emails from …" at bounding box center [532, 236] width 654 height 258
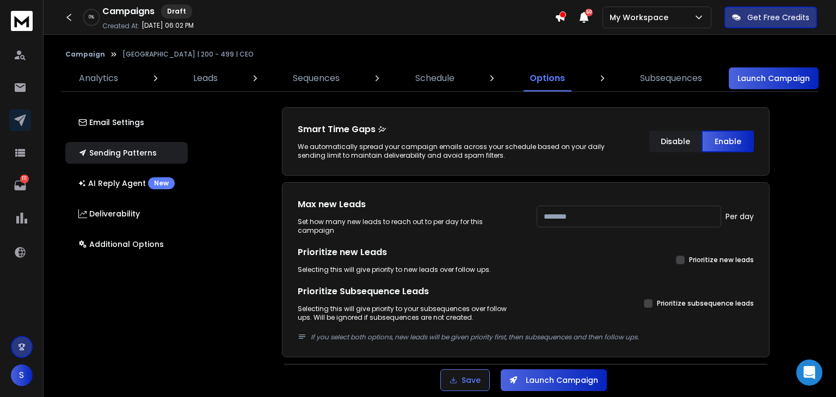
click at [570, 223] on input "***" at bounding box center [629, 217] width 185 height 22
type input "*"
type input "***"
click at [834, 212] on div "Email Accounts Accounts to Use Select one or more accounts to send emails from …" at bounding box center [532, 236] width 654 height 258
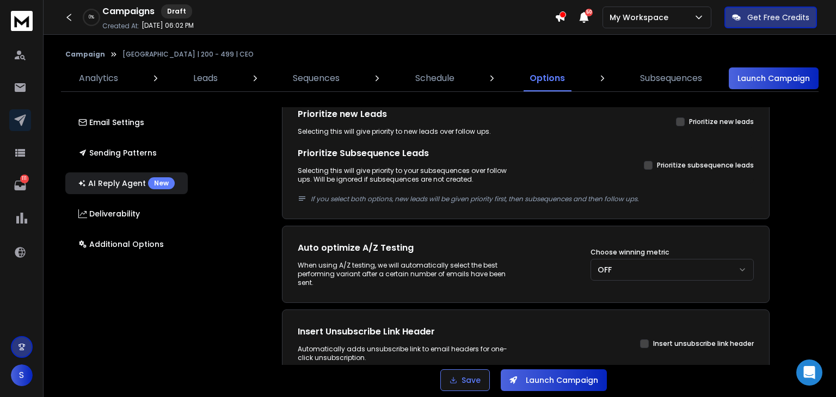
scroll to position [871, 0]
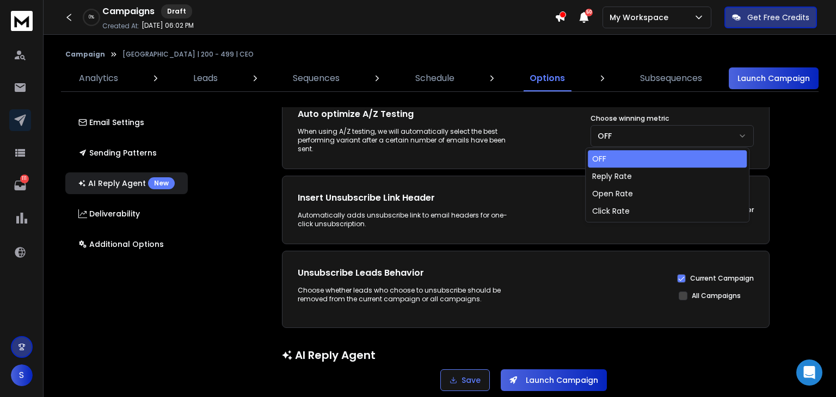
click at [623, 141] on button "OFF" at bounding box center [672, 136] width 163 height 22
select select "**********"
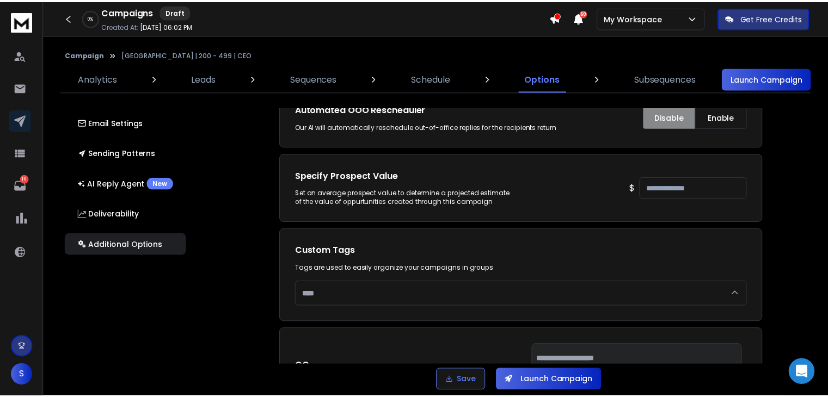
scroll to position [2176, 0]
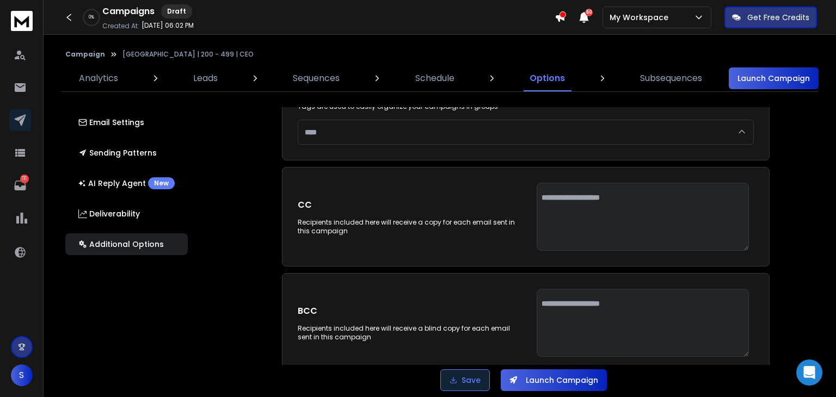
click at [457, 381] on icon "submit" at bounding box center [454, 381] width 8 height 8
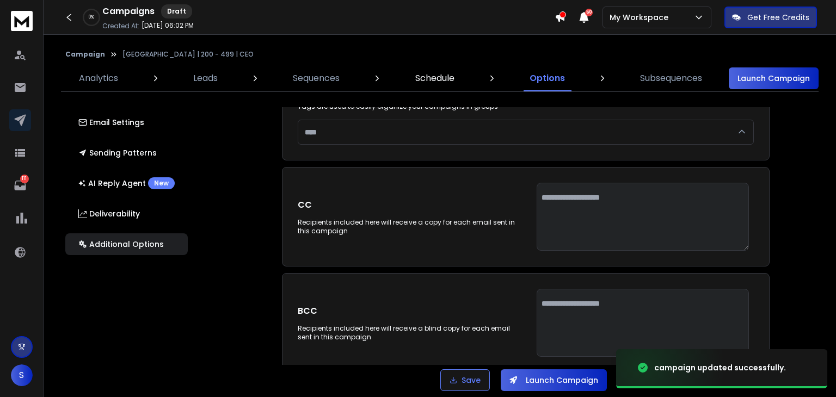
click at [455, 80] on link "Schedule" at bounding box center [435, 78] width 52 height 26
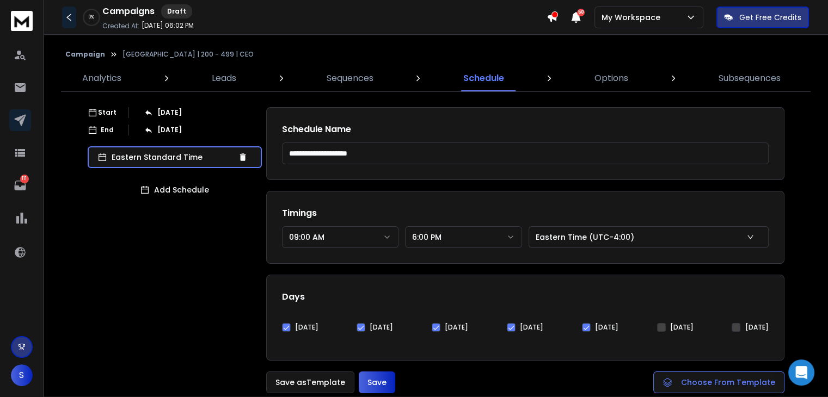
click at [66, 17] on icon at bounding box center [68, 17] width 4 height 7
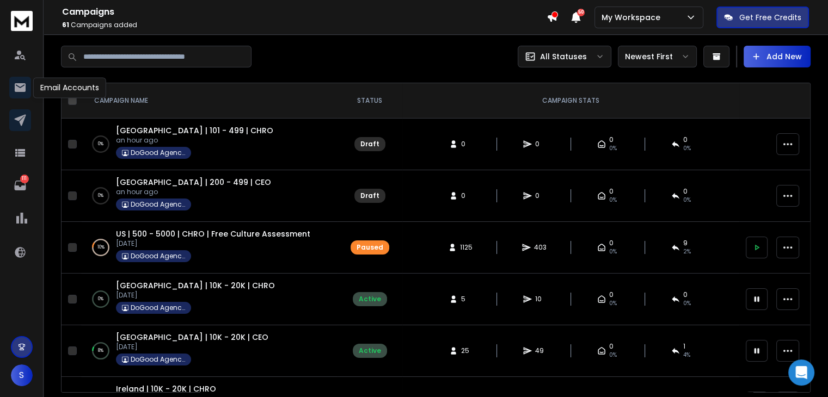
click at [25, 90] on icon at bounding box center [20, 87] width 11 height 9
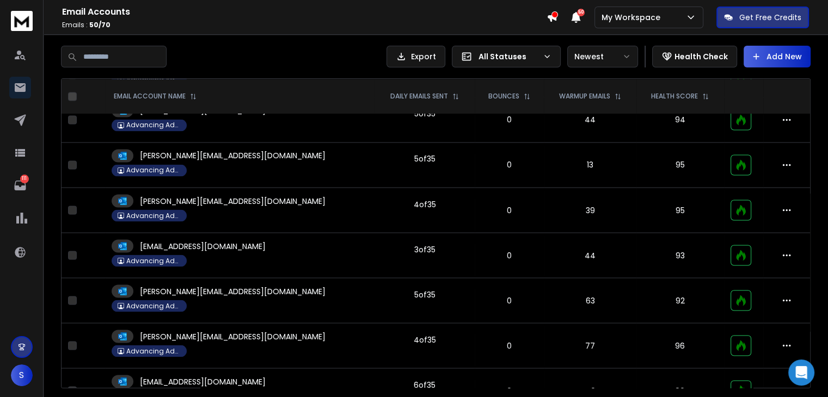
scroll to position [1995, 0]
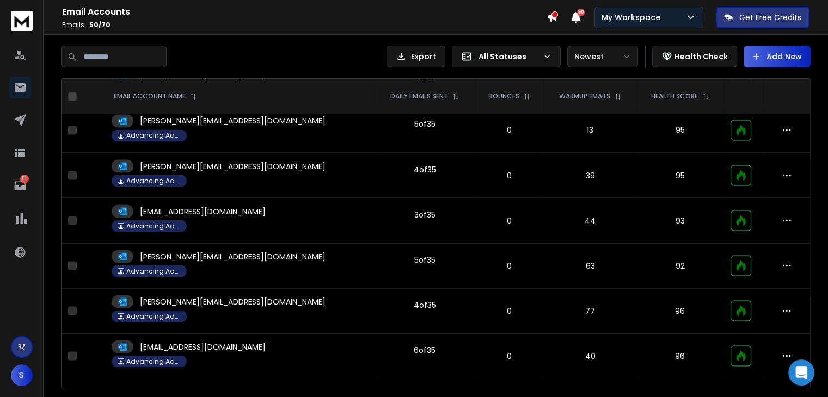
click at [615, 12] on p "My Workspace" at bounding box center [633, 17] width 63 height 11
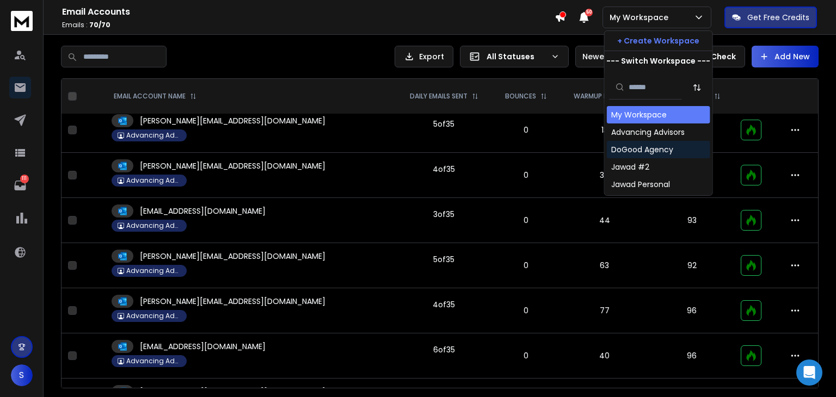
click at [640, 153] on div "DoGood Agency" at bounding box center [642, 149] width 62 height 11
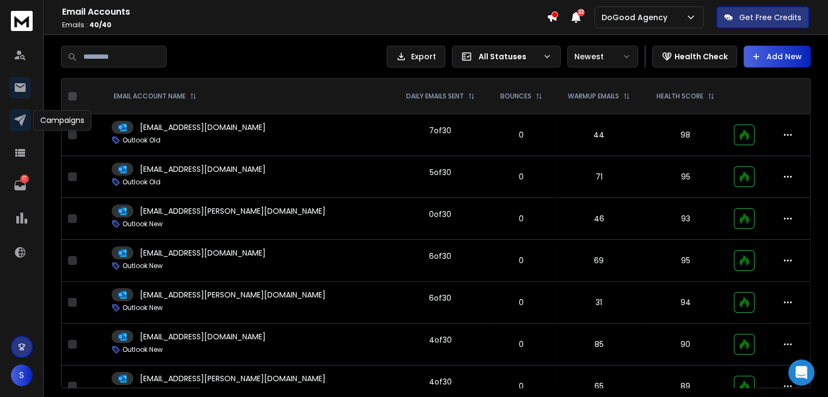
click at [20, 128] on link at bounding box center [20, 120] width 22 height 22
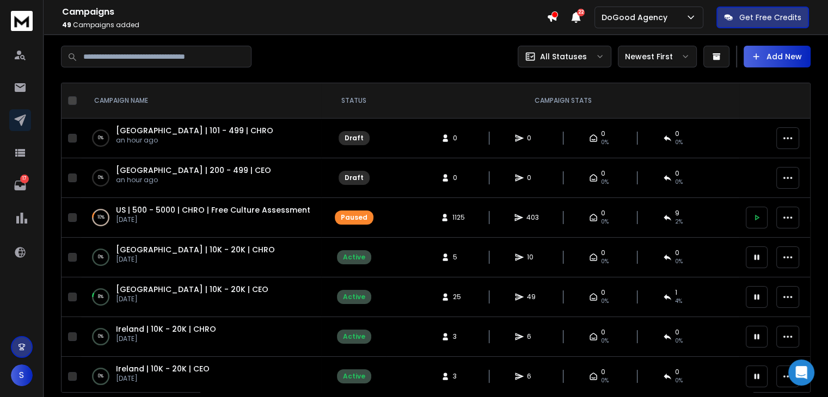
click at [157, 131] on span "[GEOGRAPHIC_DATA] | 101 - 499 | CHRO" at bounding box center [194, 130] width 157 height 11
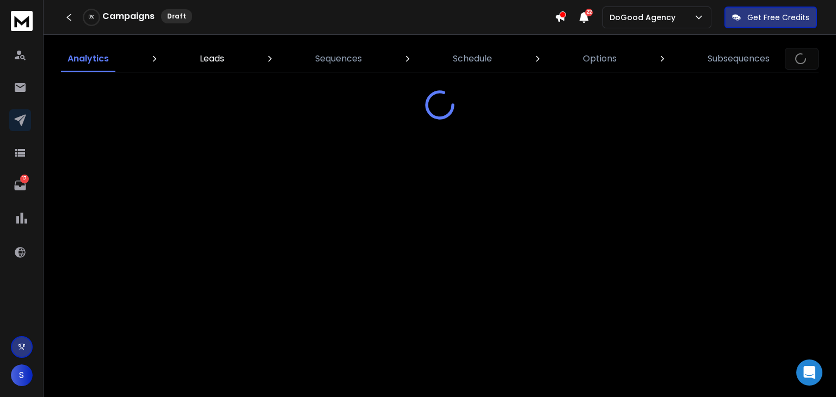
click at [201, 66] on link "Leads" at bounding box center [212, 59] width 38 height 26
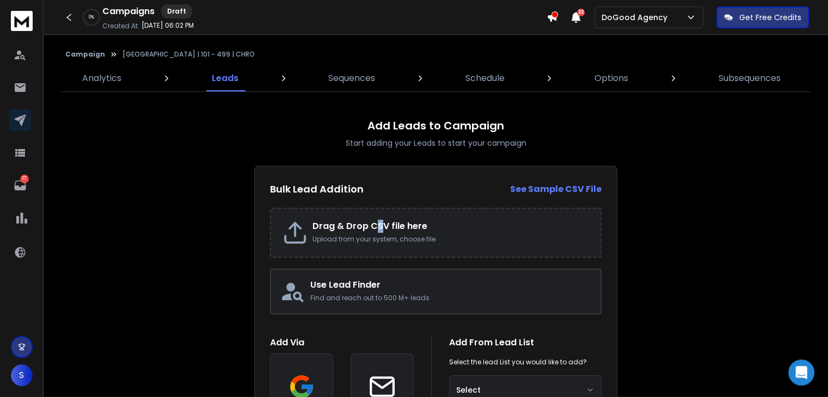
click at [381, 224] on h2 "Drag & Drop CSV file here" at bounding box center [451, 226] width 277 height 13
type input "**********"
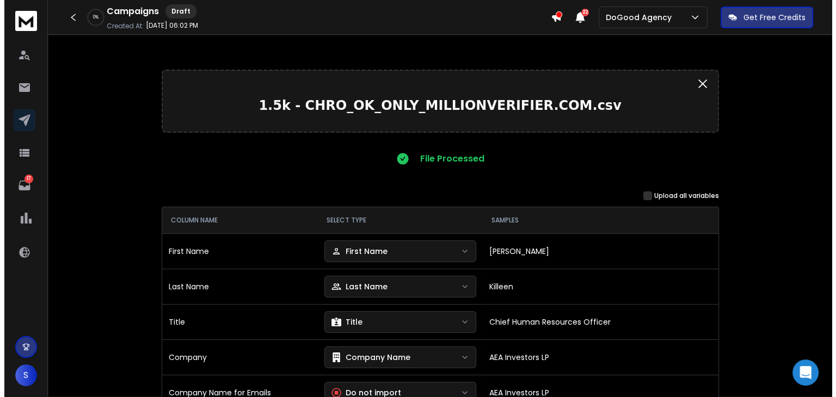
scroll to position [272, 0]
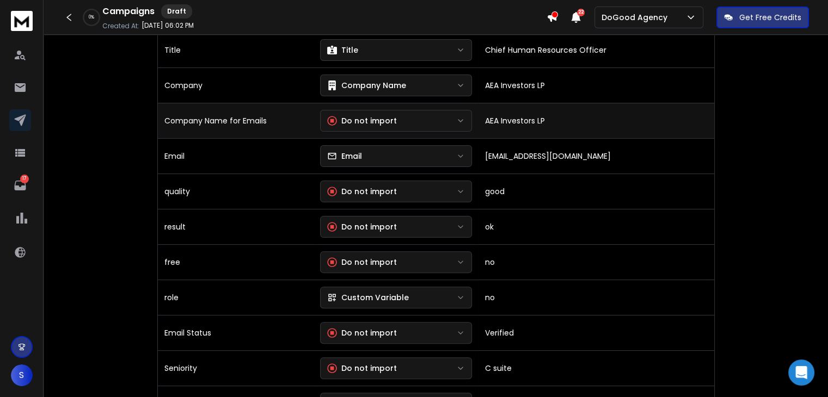
click at [403, 119] on button "Do not import" at bounding box center [396, 121] width 152 height 22
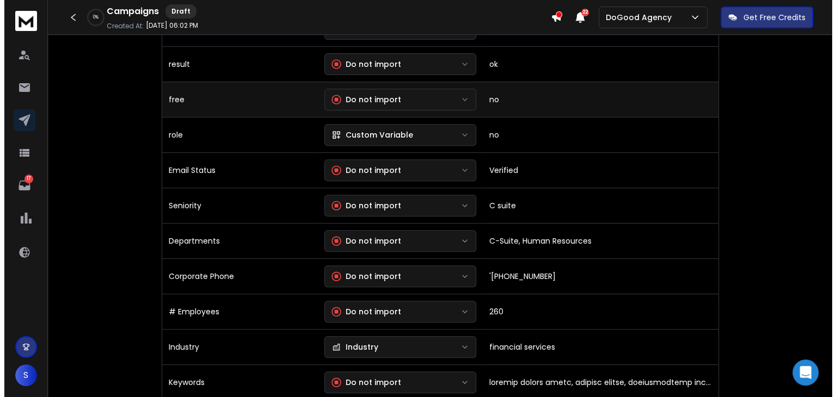
scroll to position [436, 0]
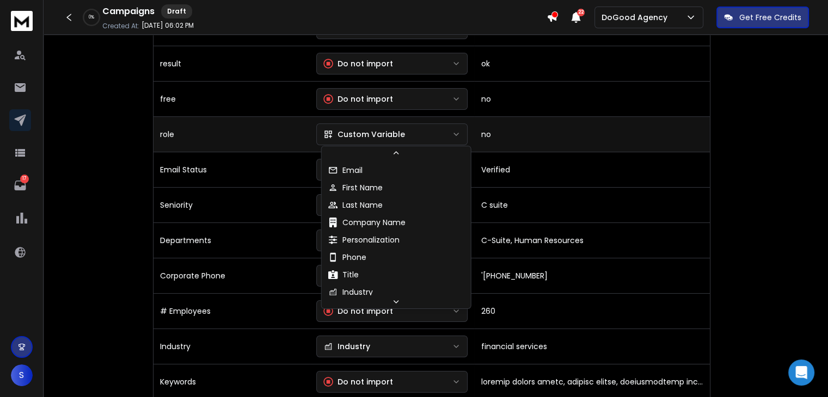
click at [394, 132] on div "Custom Variable" at bounding box center [364, 134] width 82 height 11
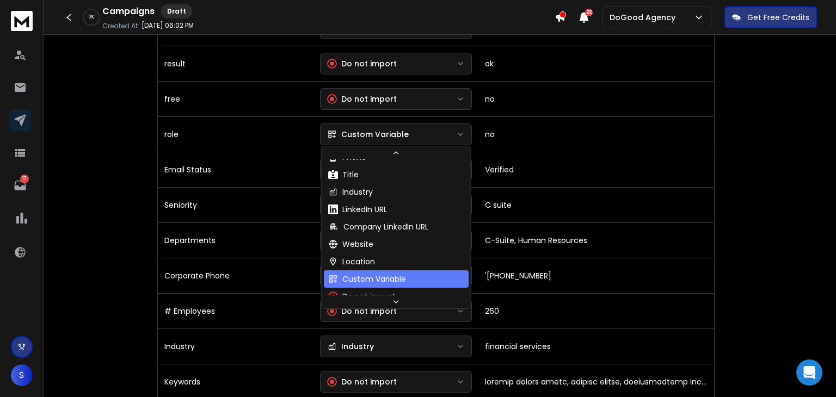
scroll to position [99, 0]
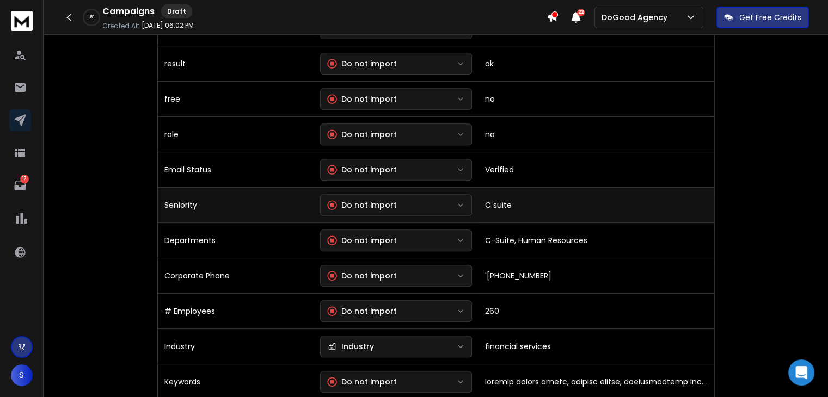
click at [403, 205] on button "Do not import" at bounding box center [396, 205] width 152 height 22
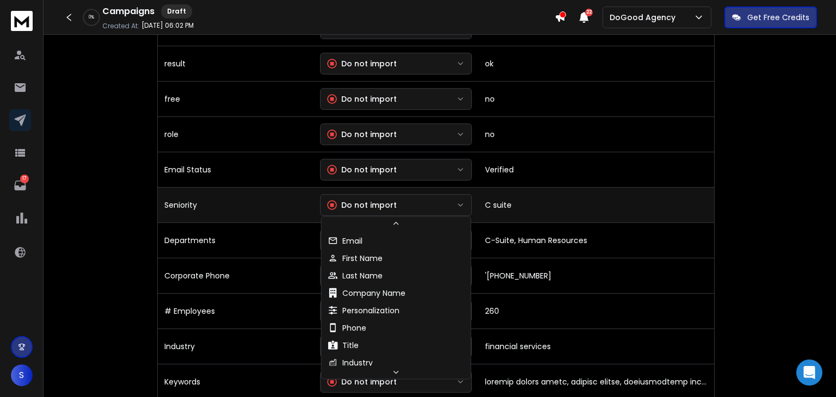
scroll to position [109, 0]
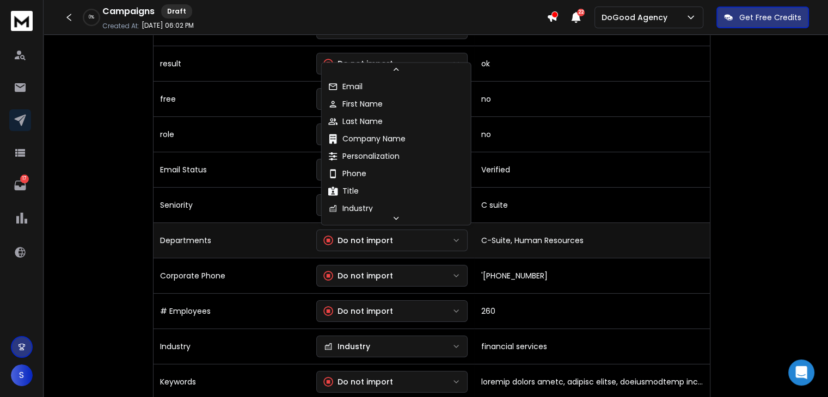
click at [409, 230] on button "Do not import" at bounding box center [392, 241] width 152 height 22
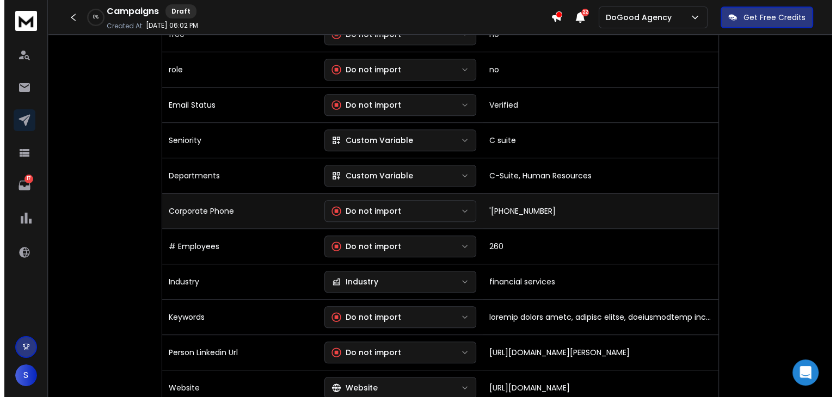
scroll to position [544, 0]
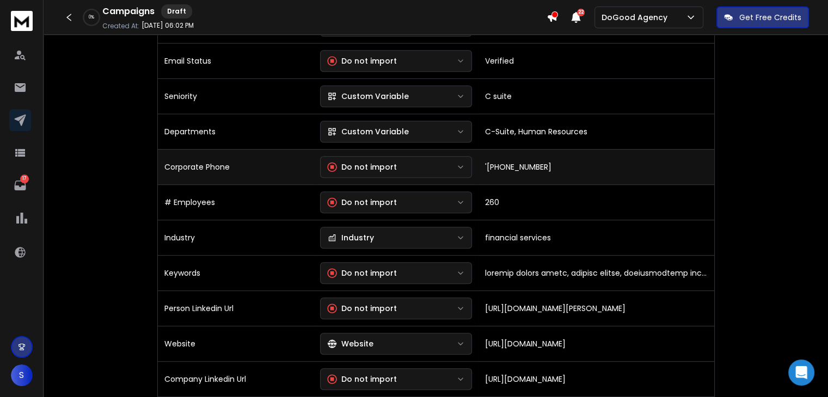
click at [411, 171] on button "Do not import" at bounding box center [396, 167] width 152 height 22
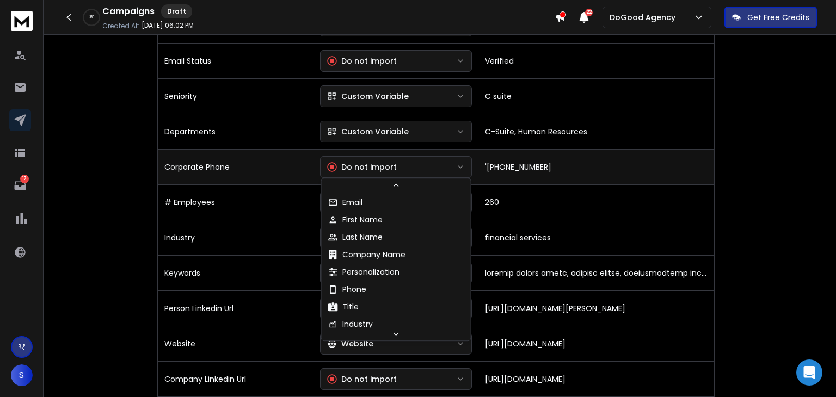
scroll to position [109, 0]
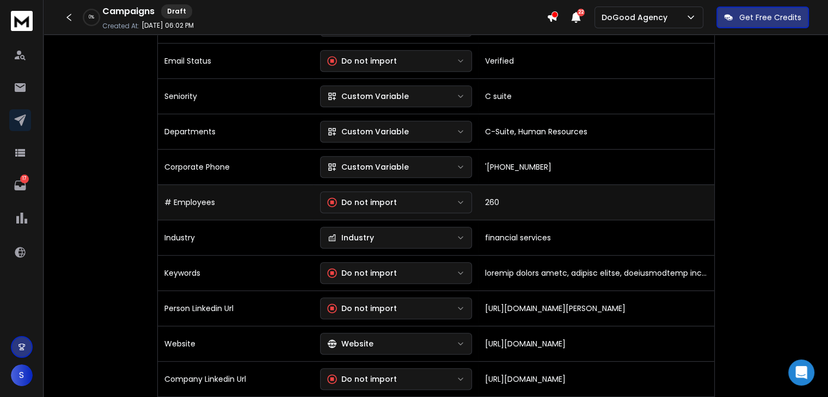
click at [407, 194] on button "Do not import" at bounding box center [396, 203] width 152 height 22
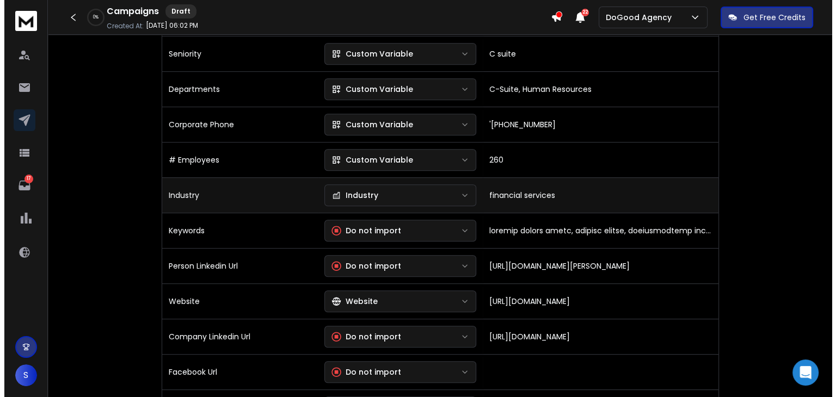
scroll to position [599, 0]
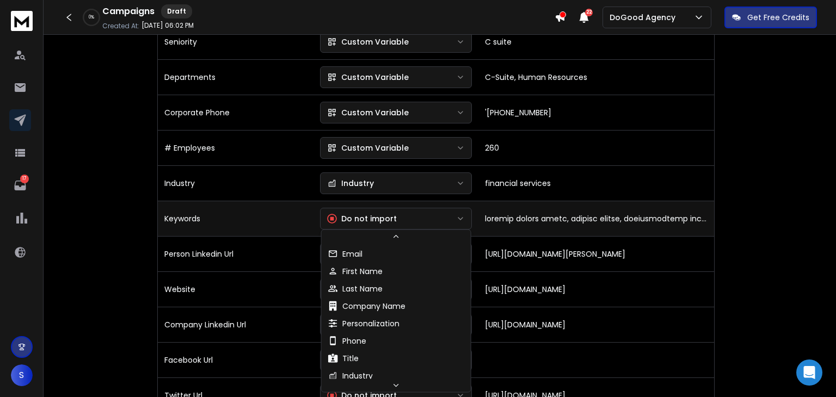
click at [403, 211] on button "Do not import" at bounding box center [396, 219] width 152 height 22
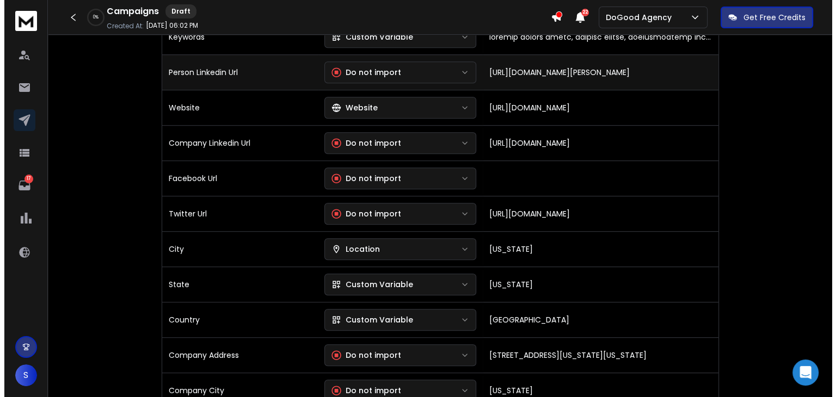
scroll to position [762, 0]
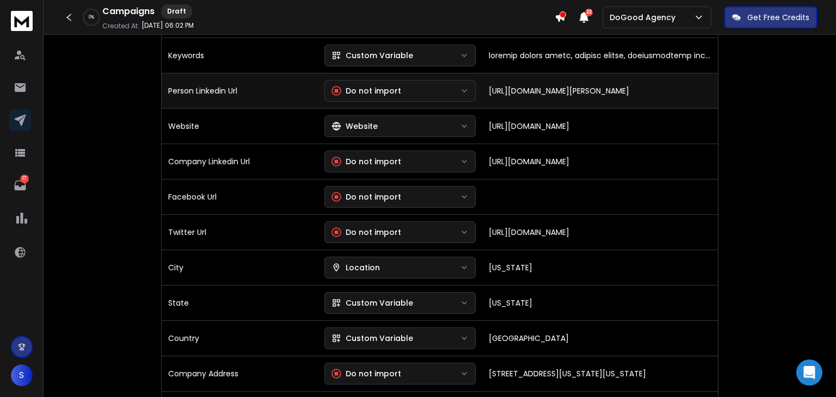
click at [401, 88] on button "Do not import" at bounding box center [400, 91] width 152 height 22
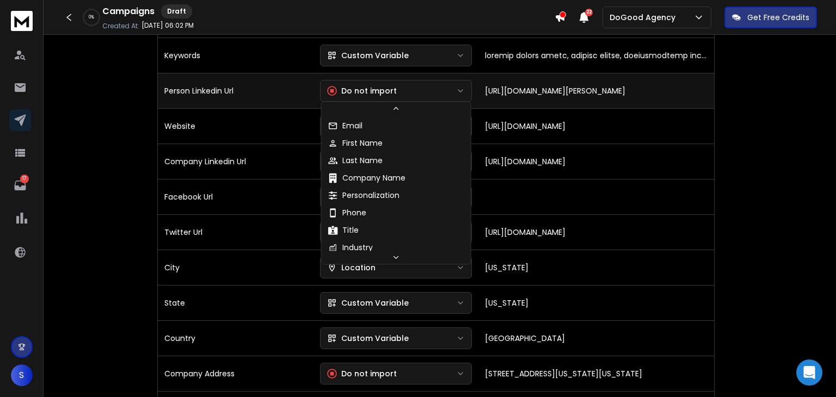
scroll to position [109, 0]
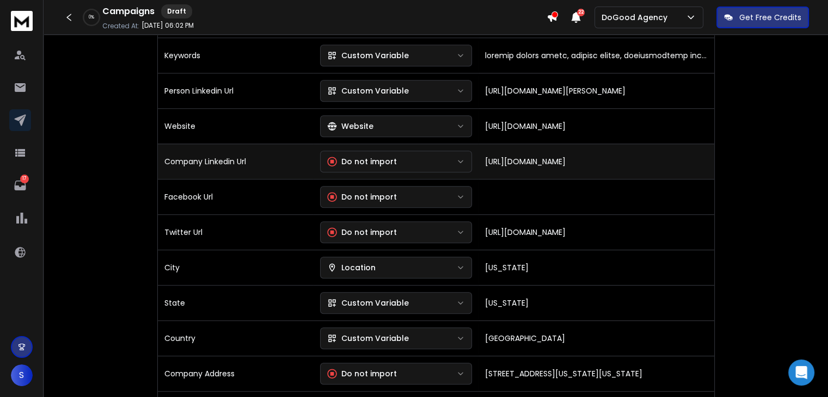
click at [398, 156] on button "Do not import" at bounding box center [396, 162] width 152 height 22
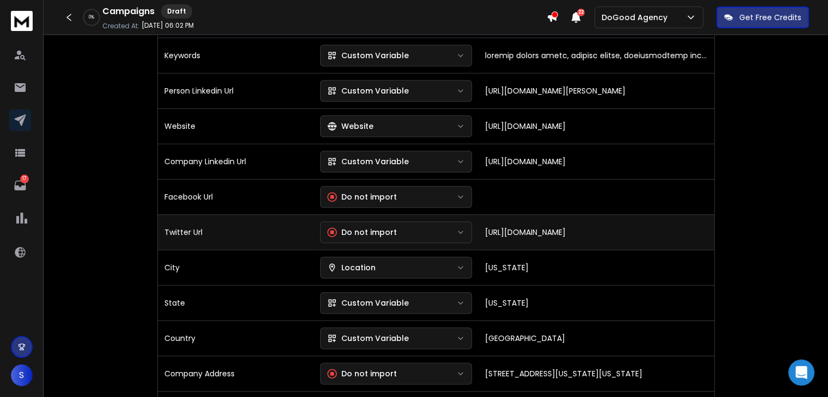
click at [391, 229] on div "Do not import" at bounding box center [362, 232] width 70 height 11
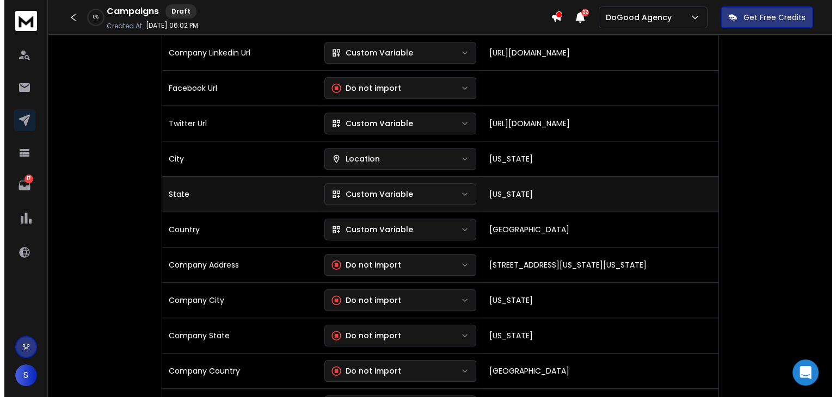
scroll to position [980, 0]
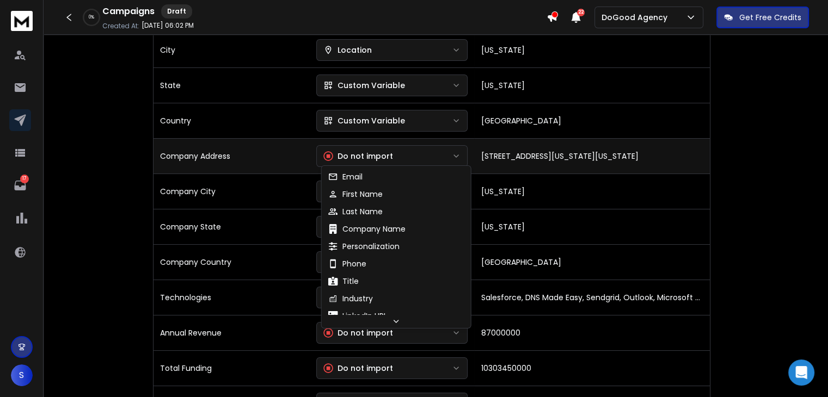
click at [375, 151] on div "Do not import" at bounding box center [358, 156] width 70 height 11
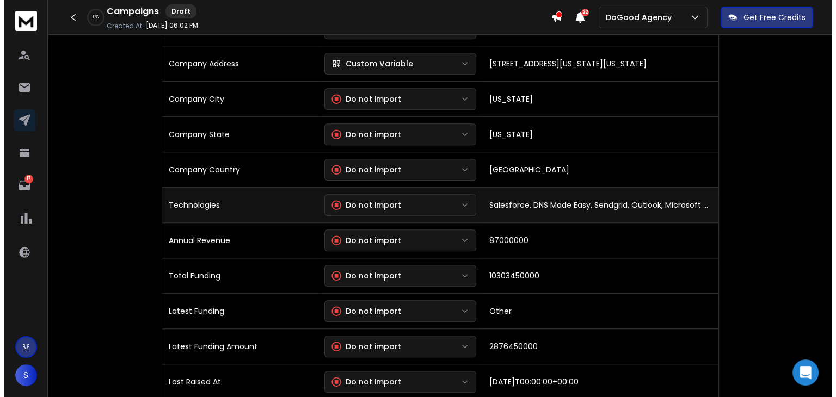
scroll to position [1089, 0]
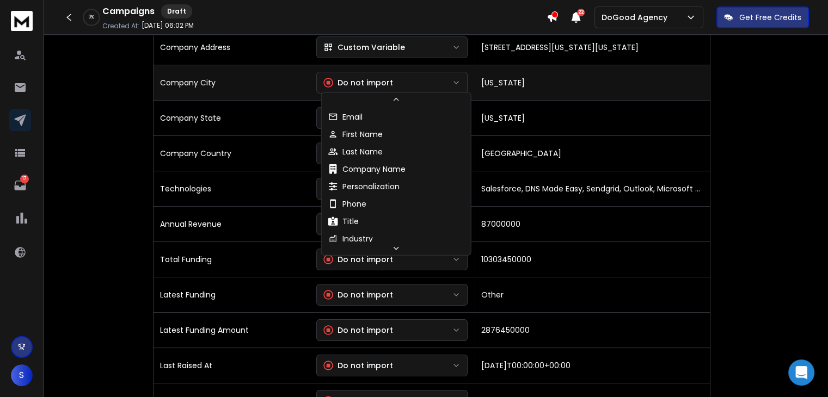
click at [389, 85] on button "Do not import" at bounding box center [392, 83] width 152 height 22
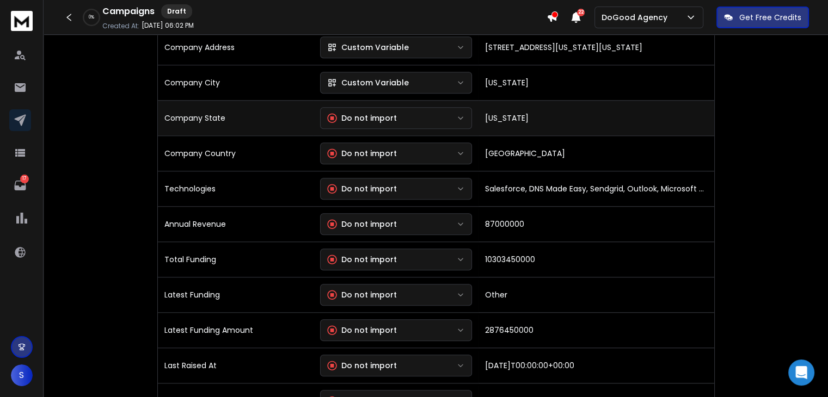
click at [416, 107] on button "Do not import" at bounding box center [396, 118] width 152 height 22
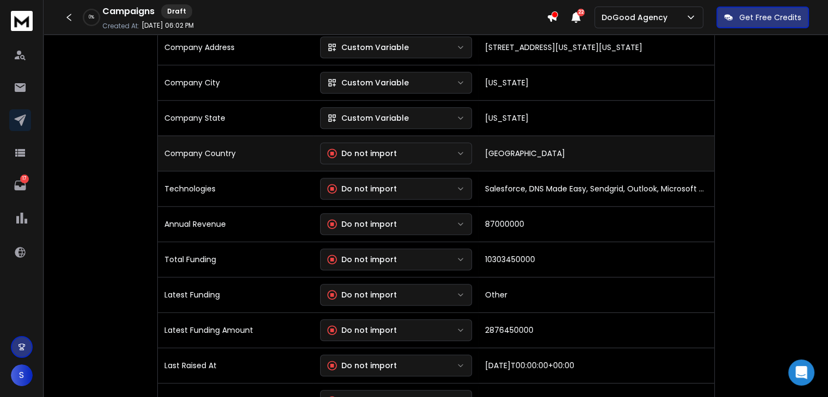
click at [396, 137] on td "Do not import" at bounding box center [396, 153] width 165 height 35
click at [400, 145] on button "Do not import" at bounding box center [396, 154] width 152 height 22
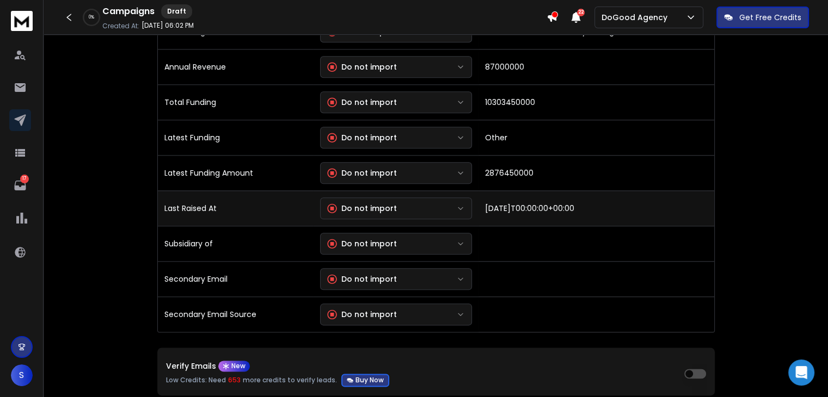
scroll to position [1345, 0]
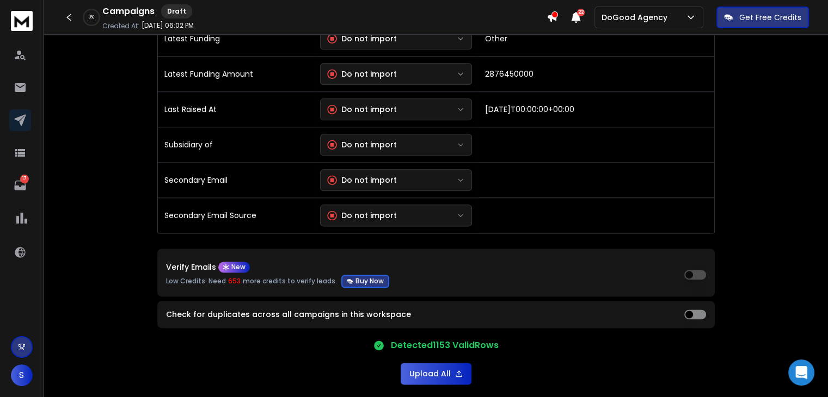
click at [696, 310] on button "Check for duplicates across all campaigns in this workspace" at bounding box center [695, 315] width 22 height 10
click at [409, 371] on button "Upload All" at bounding box center [436, 374] width 71 height 22
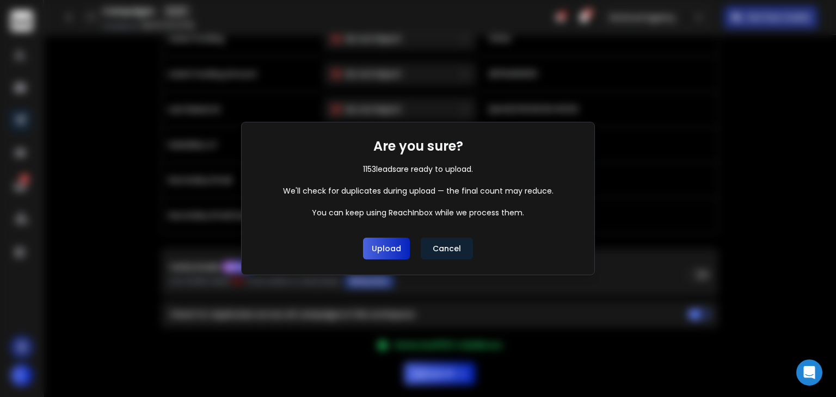
click at [398, 251] on button "Upload" at bounding box center [386, 249] width 47 height 22
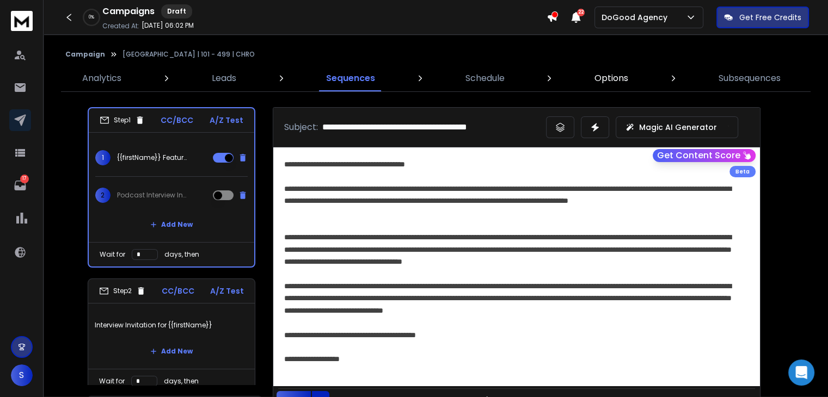
click at [591, 82] on link "Options" at bounding box center [611, 78] width 47 height 26
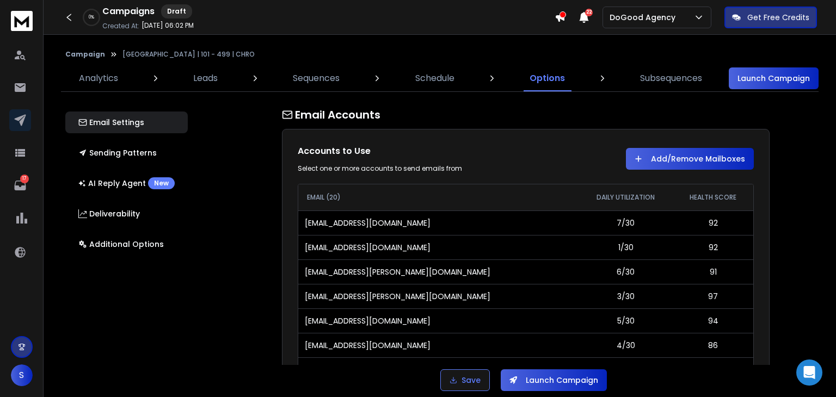
click at [701, 166] on button "Add/Remove Mailboxes" at bounding box center [690, 159] width 128 height 22
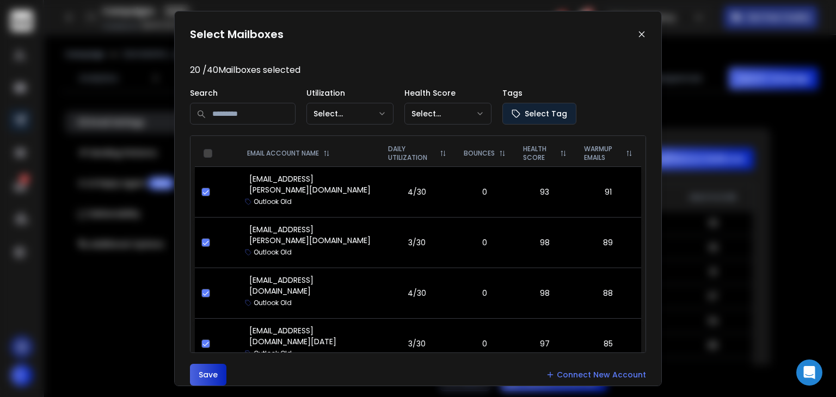
click at [551, 116] on button "Select Tag" at bounding box center [540, 114] width 74 height 22
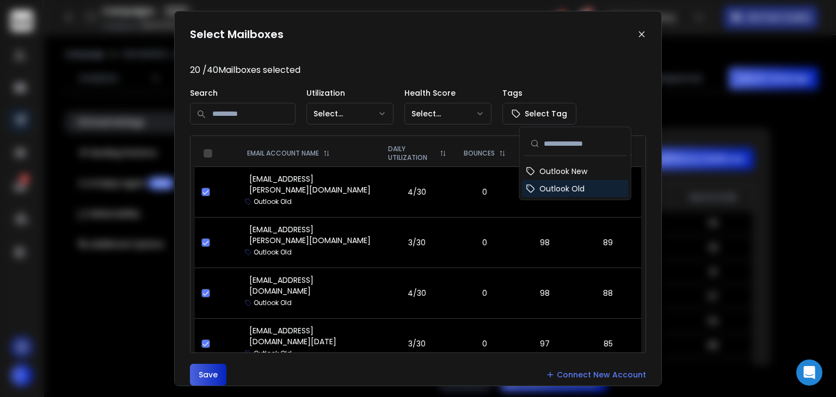
click at [571, 183] on span "Outlook Old" at bounding box center [562, 188] width 45 height 11
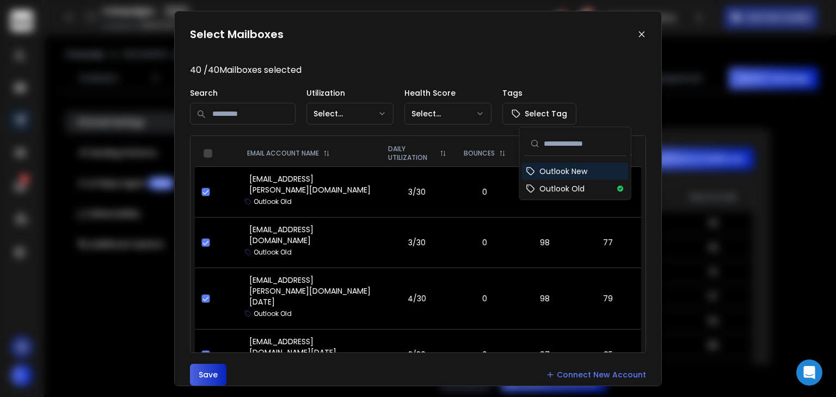
click at [203, 374] on button "Save" at bounding box center [208, 375] width 36 height 22
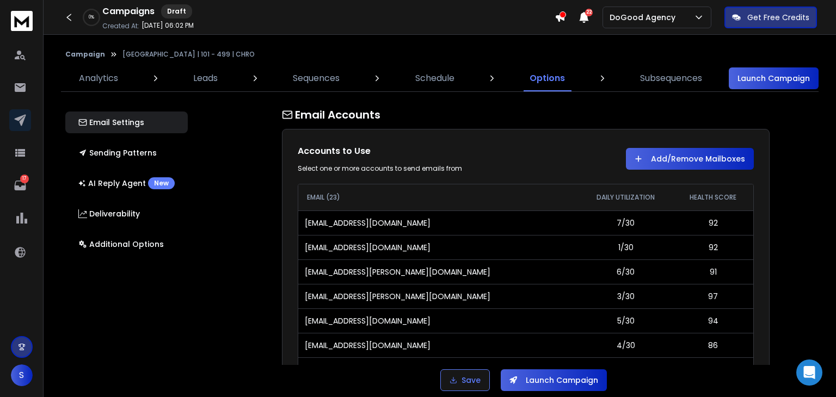
click at [633, 168] on button "Add/Remove Mailboxes" at bounding box center [690, 159] width 128 height 22
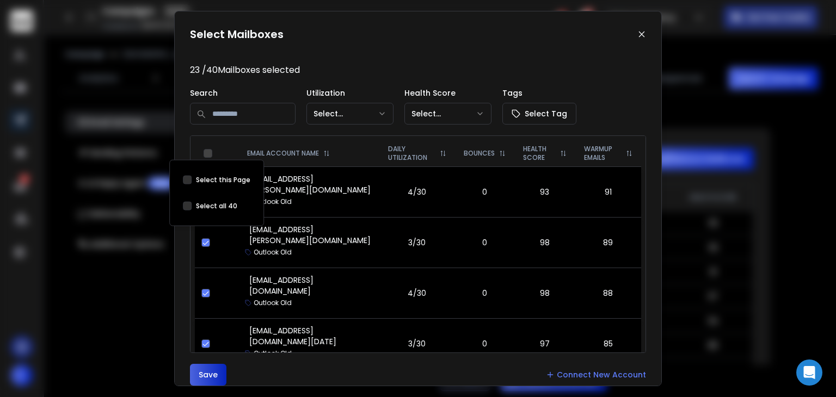
click at [187, 204] on button "Select this Page" at bounding box center [187, 206] width 9 height 9
click at [186, 204] on button "Select this Page" at bounding box center [187, 206] width 9 height 9
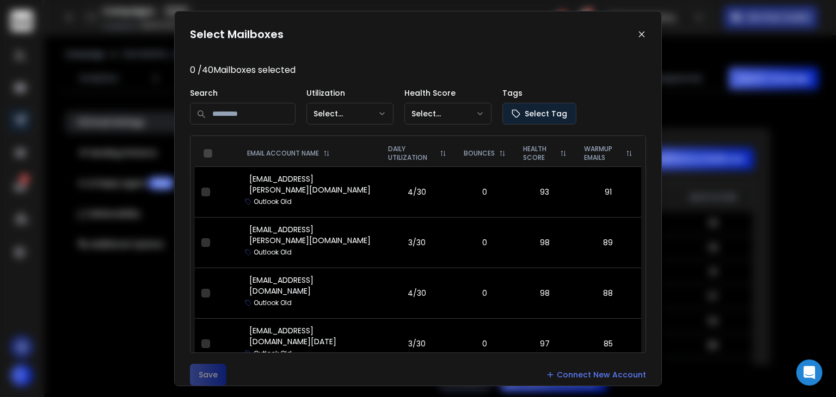
click at [520, 110] on icon "button" at bounding box center [516, 113] width 9 height 9
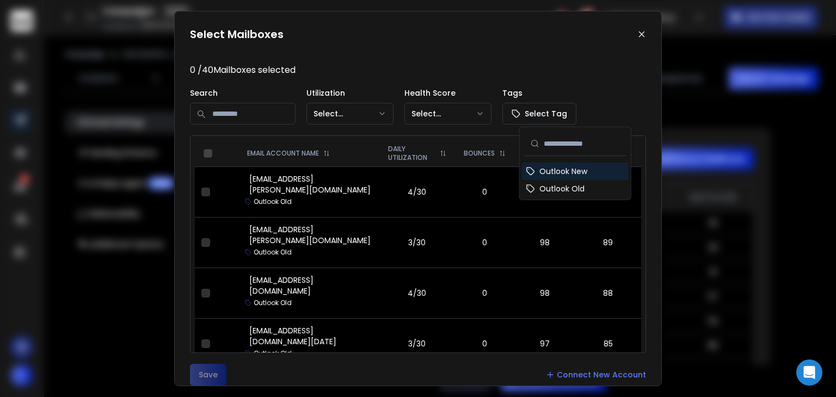
click at [558, 177] on div "Outlook New" at bounding box center [575, 171] width 107 height 17
click at [561, 190] on span "Outlook Old" at bounding box center [562, 188] width 45 height 11
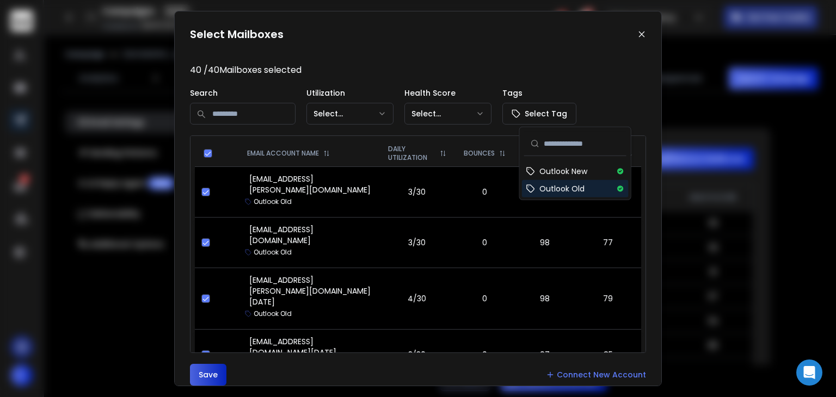
click at [219, 373] on button "Save" at bounding box center [208, 375] width 36 height 22
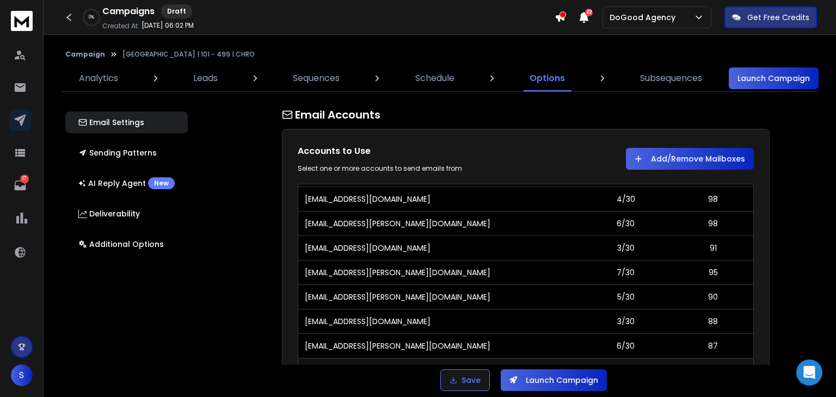
scroll to position [436, 0]
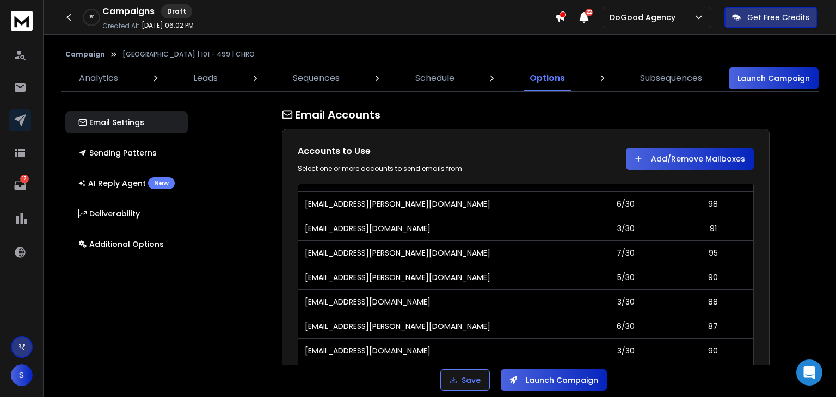
click at [460, 374] on button "Save" at bounding box center [465, 381] width 50 height 22
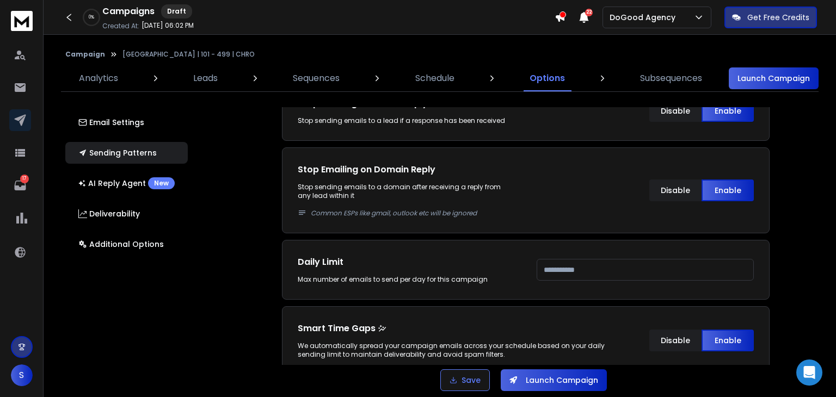
scroll to position [490, 0]
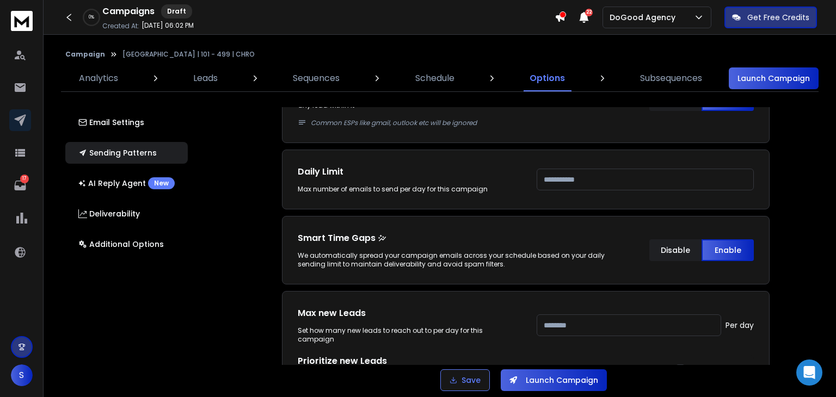
click at [600, 188] on input "***" at bounding box center [645, 180] width 217 height 22
type input "*"
type input "***"
click at [575, 323] on input "***" at bounding box center [629, 326] width 185 height 22
type input "*"
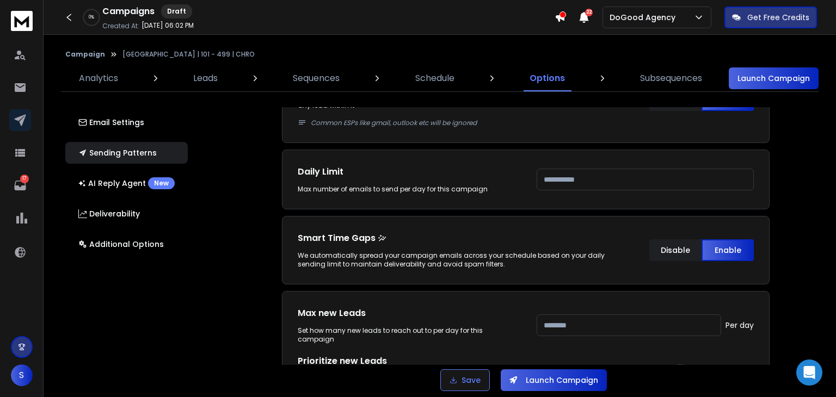
type input "***"
click at [787, 267] on div "Email Accounts Accounts to Use Select one or more accounts to send emails from …" at bounding box center [532, 236] width 654 height 258
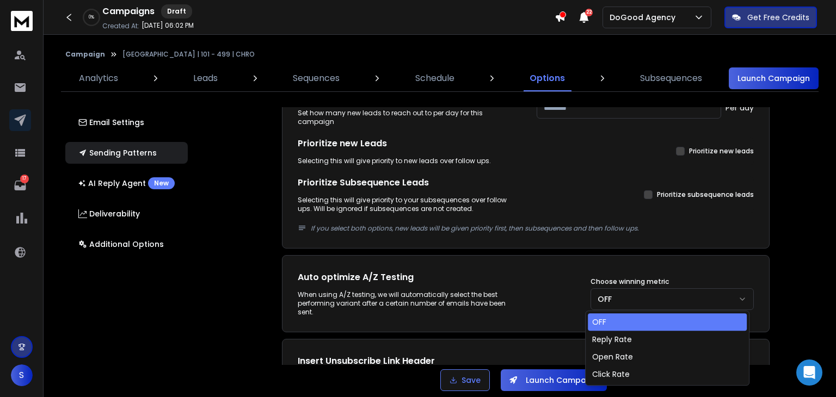
click at [659, 302] on button "OFF" at bounding box center [672, 300] width 163 height 22
select select "**********"
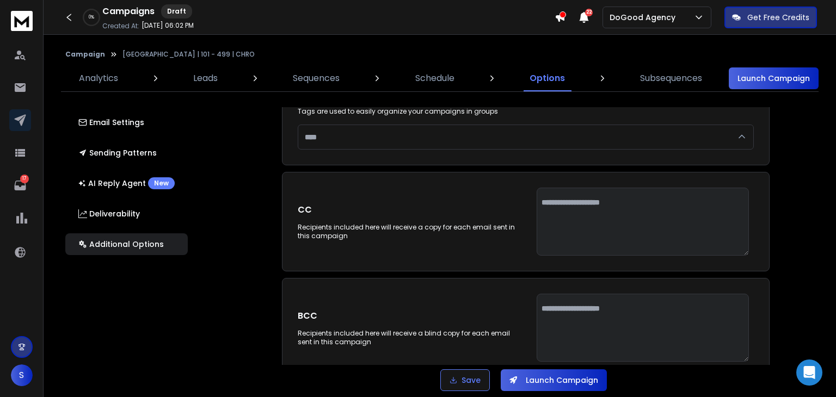
scroll to position [2176, 0]
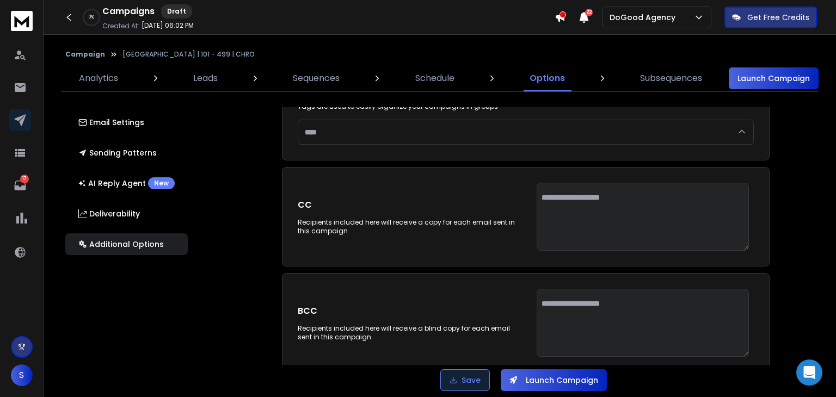
click at [473, 376] on button "Save" at bounding box center [465, 381] width 50 height 22
click at [458, 376] on button "Save" at bounding box center [465, 381] width 50 height 22
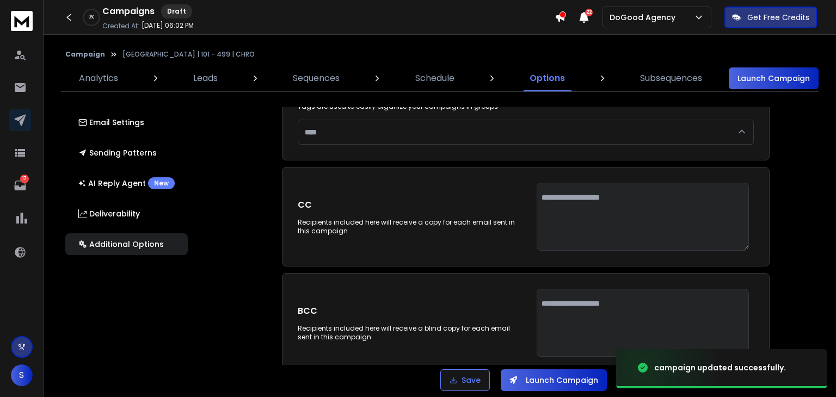
click at [71, 21] on icon at bounding box center [69, 18] width 10 height 10
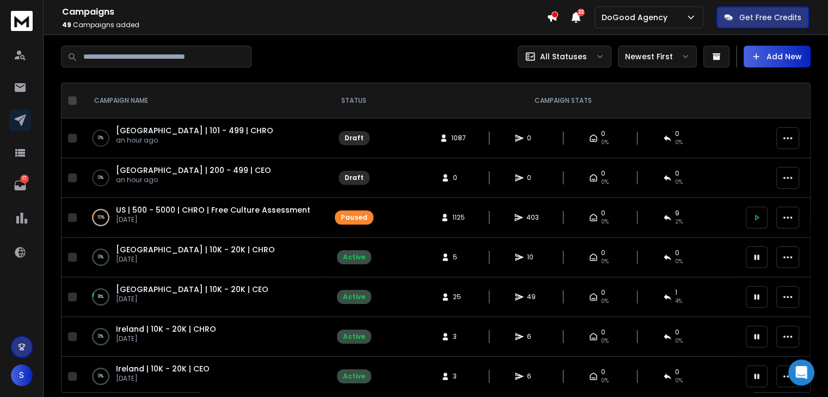
click at [169, 176] on p "an hour ago" at bounding box center [193, 180] width 155 height 9
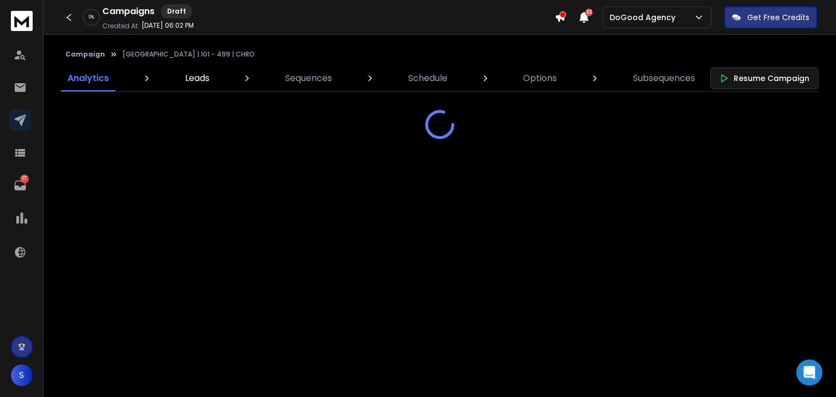
click at [206, 79] on p "Leads" at bounding box center [197, 78] width 25 height 13
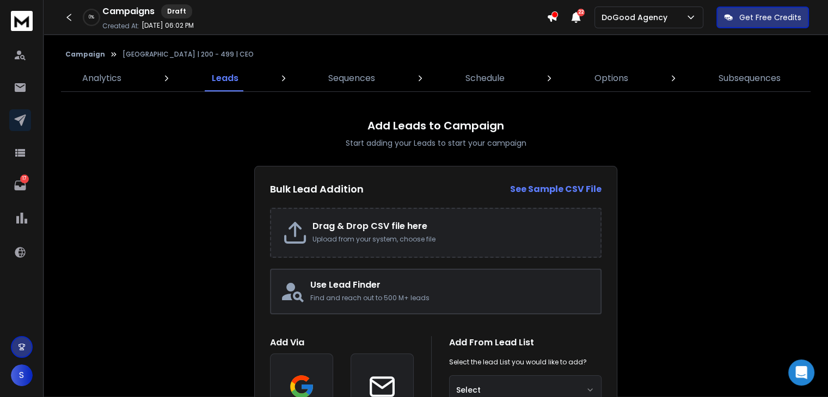
click at [449, 217] on div "Drag & Drop CSV file here Upload from your system, choose file" at bounding box center [436, 233] width 332 height 50
type input "**********"
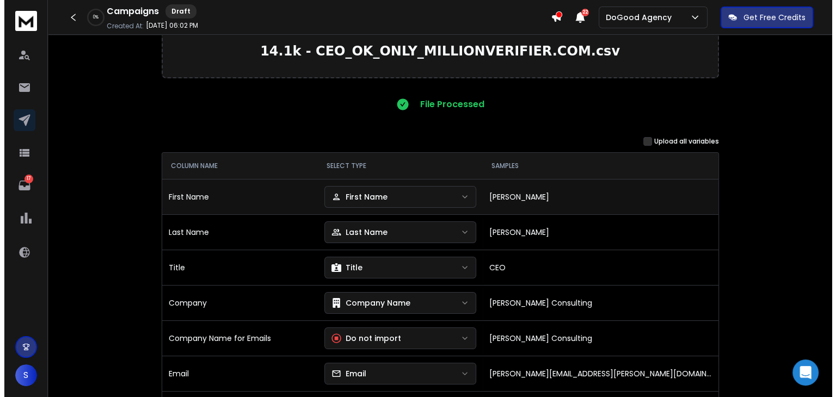
scroll to position [218, 0]
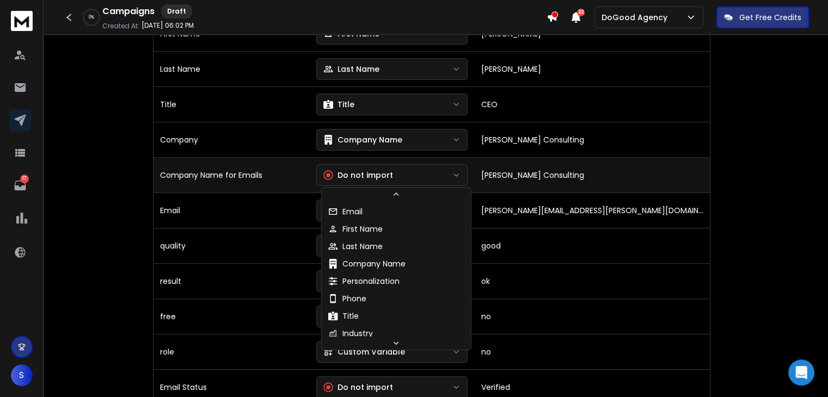
click at [401, 170] on button "Do not import" at bounding box center [392, 175] width 152 height 22
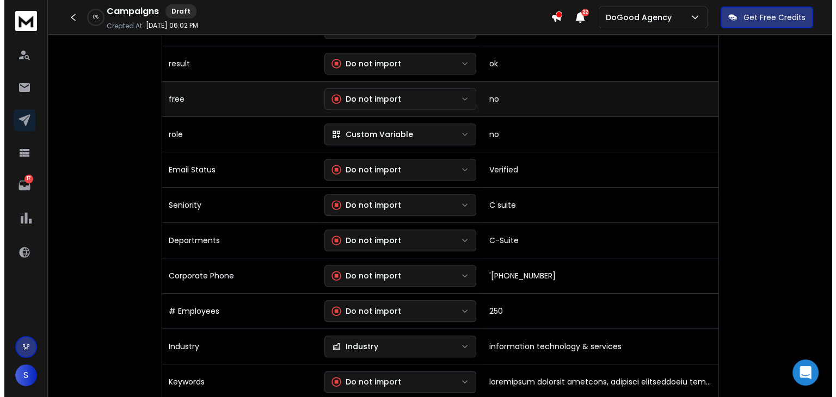
scroll to position [490, 0]
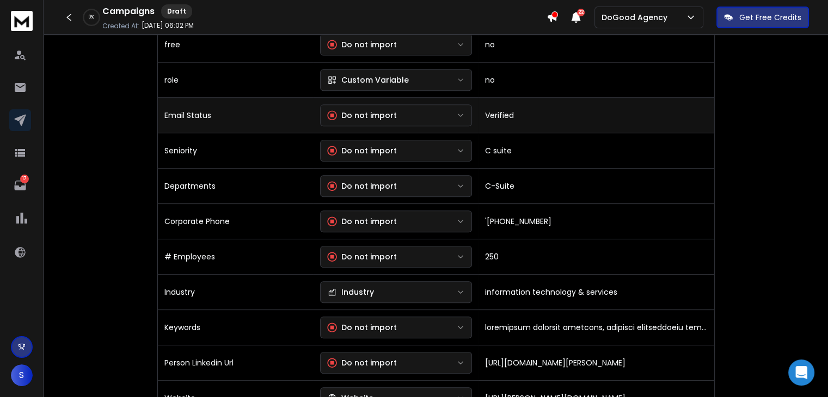
click at [384, 106] on button "Do not import" at bounding box center [396, 116] width 152 height 22
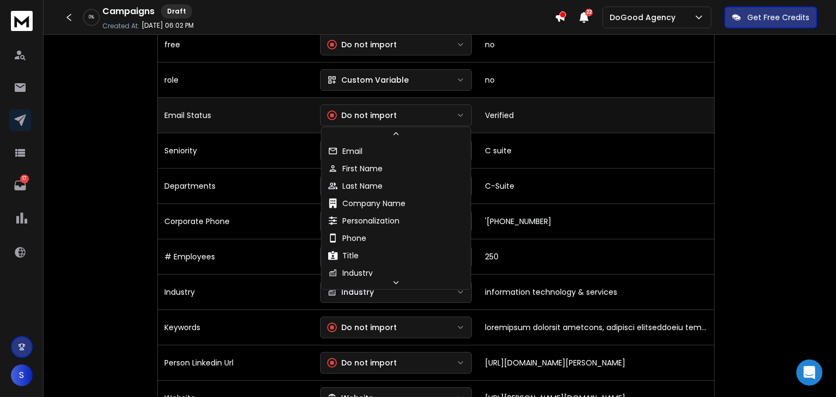
scroll to position [109, 0]
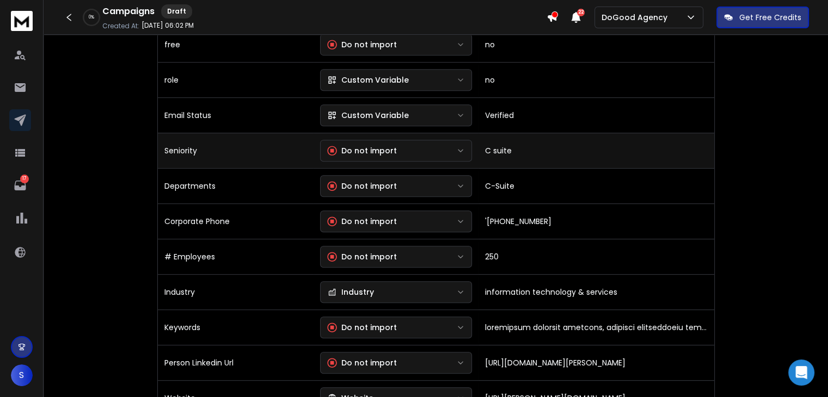
click at [378, 149] on div "Do not import" at bounding box center [362, 150] width 70 height 11
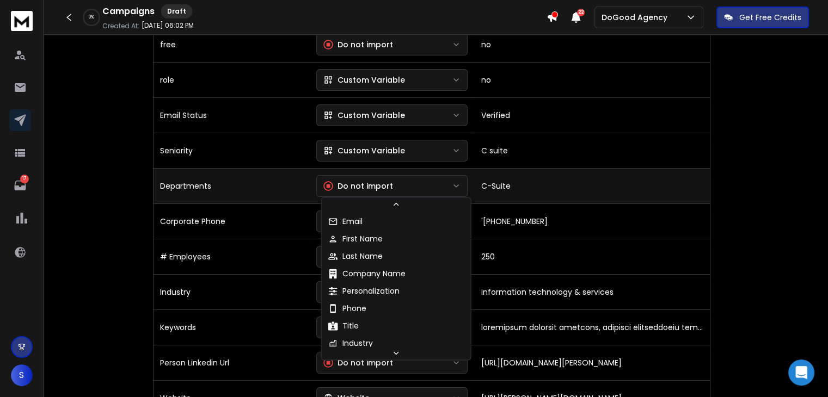
click at [413, 186] on button "Do not import" at bounding box center [392, 186] width 152 height 22
click at [396, 189] on button "Do not import" at bounding box center [392, 186] width 152 height 22
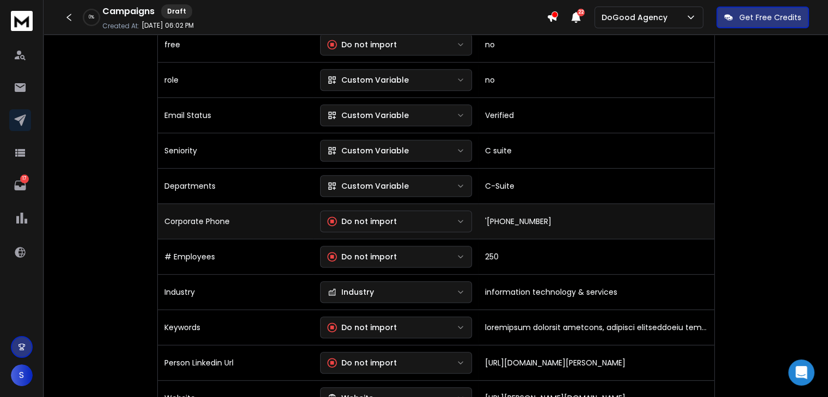
click at [407, 216] on button "Do not import" at bounding box center [396, 222] width 152 height 22
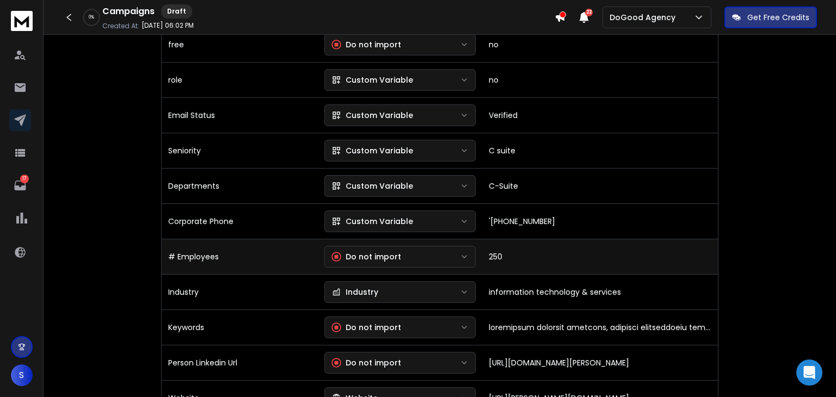
click at [401, 247] on button "Do not import" at bounding box center [400, 257] width 152 height 22
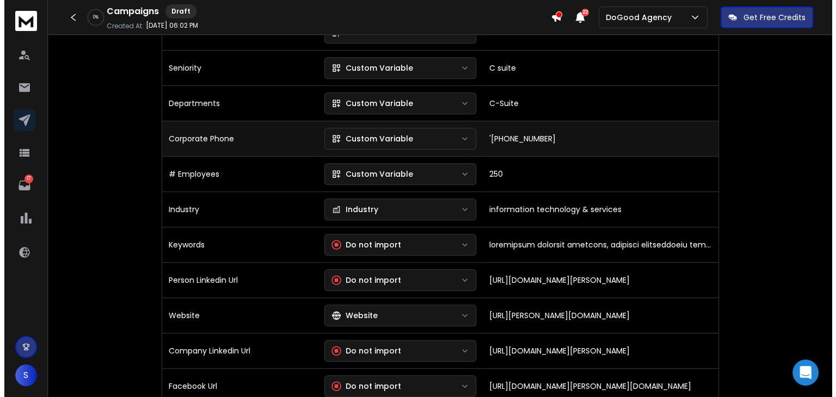
scroll to position [599, 0]
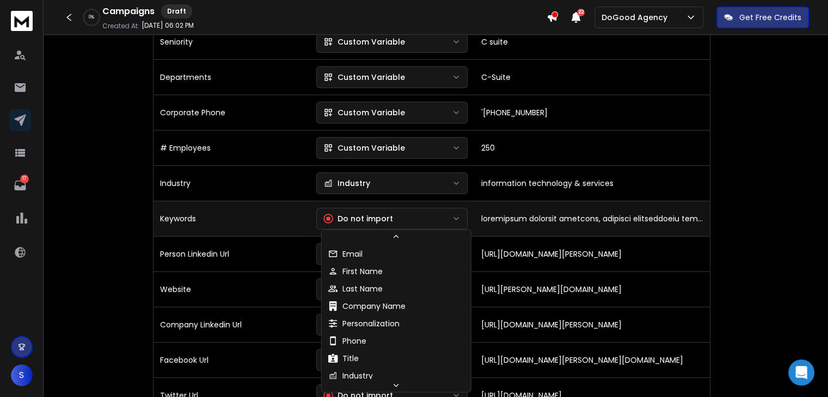
click at [404, 212] on button "Do not import" at bounding box center [392, 219] width 152 height 22
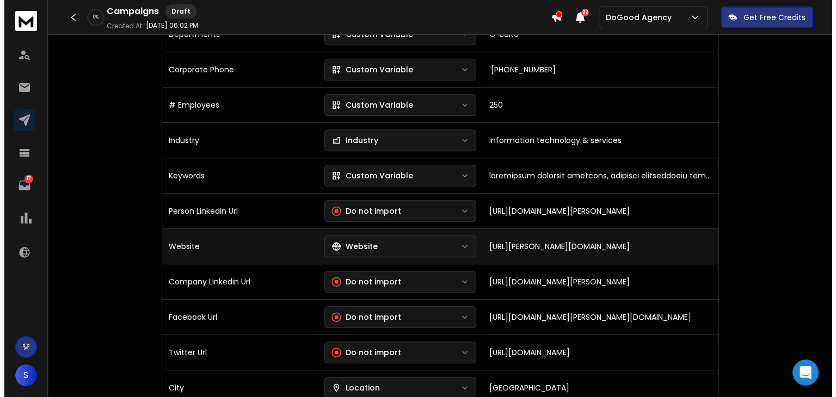
scroll to position [708, 0]
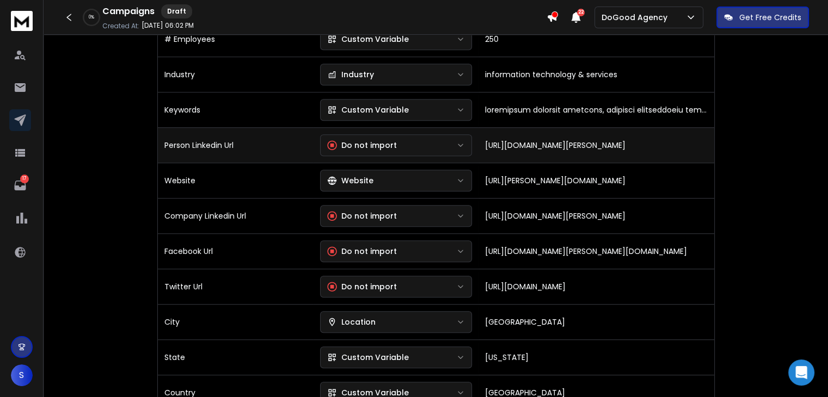
click at [403, 148] on button "Do not import" at bounding box center [396, 145] width 152 height 22
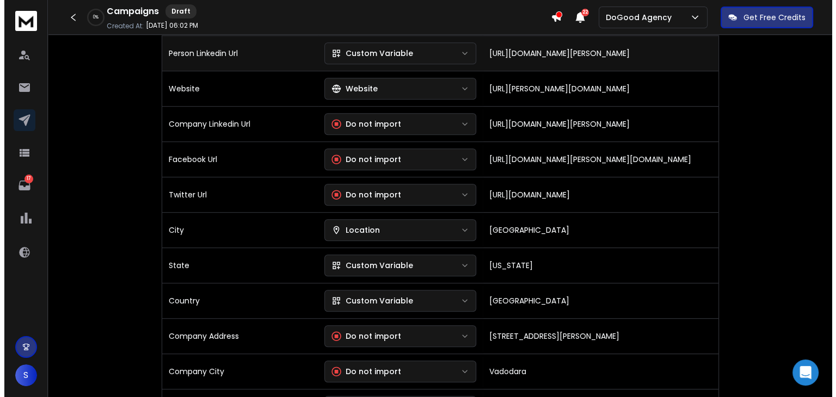
scroll to position [817, 0]
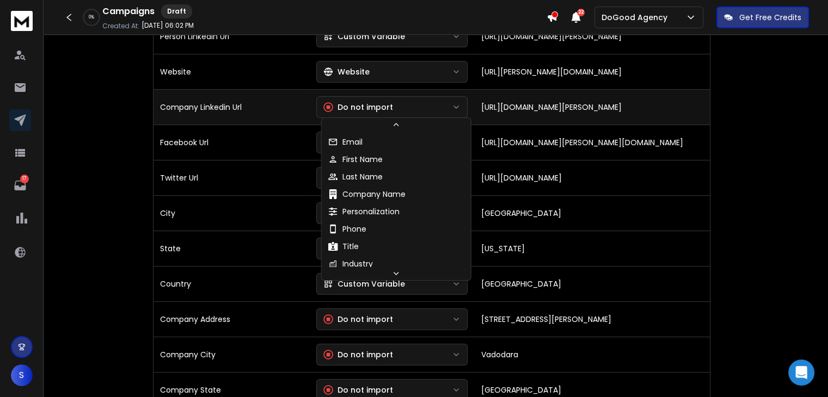
click at [399, 107] on button "Do not import" at bounding box center [392, 107] width 152 height 22
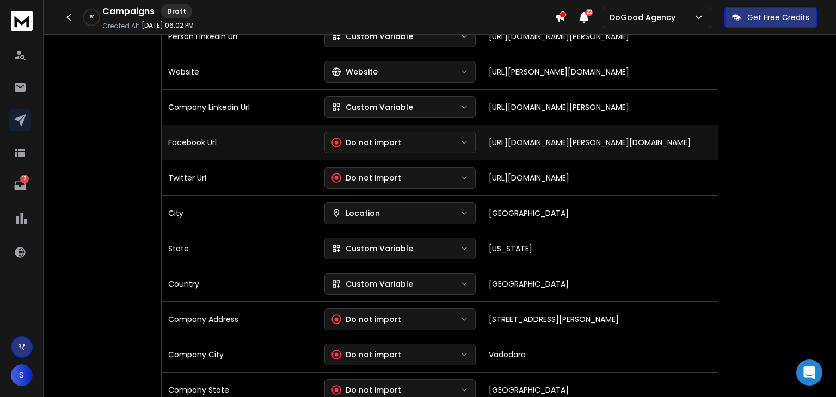
click at [393, 143] on div "Do not import" at bounding box center [367, 142] width 70 height 11
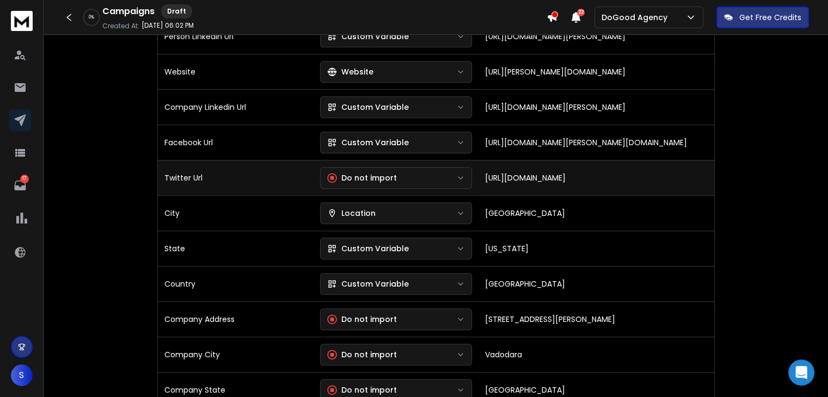
click at [398, 177] on button "Do not import" at bounding box center [396, 178] width 152 height 22
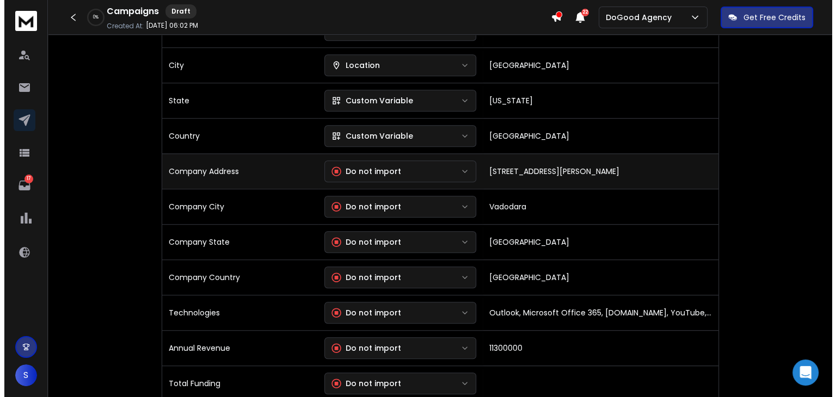
scroll to position [1034, 0]
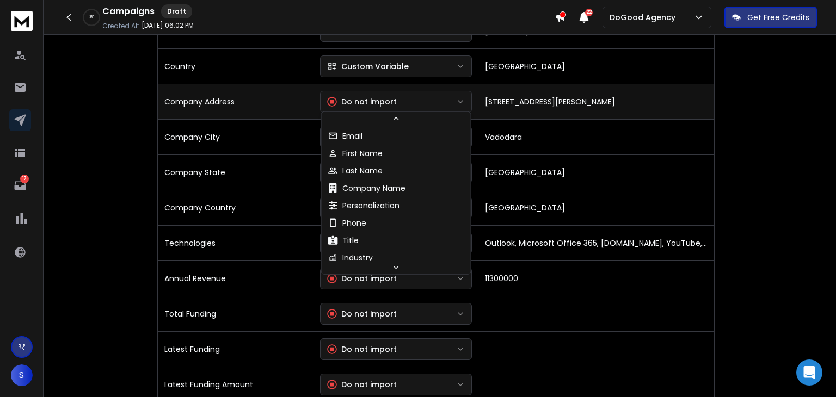
click at [385, 96] on div "Do not import" at bounding box center [362, 101] width 70 height 11
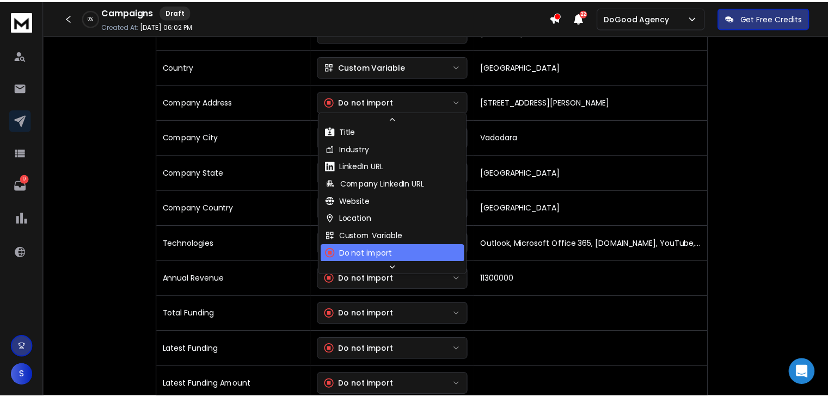
scroll to position [99, 0]
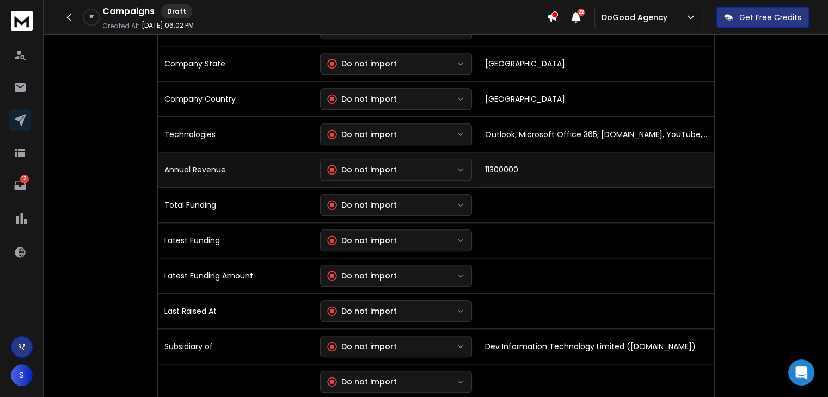
scroll to position [1345, 0]
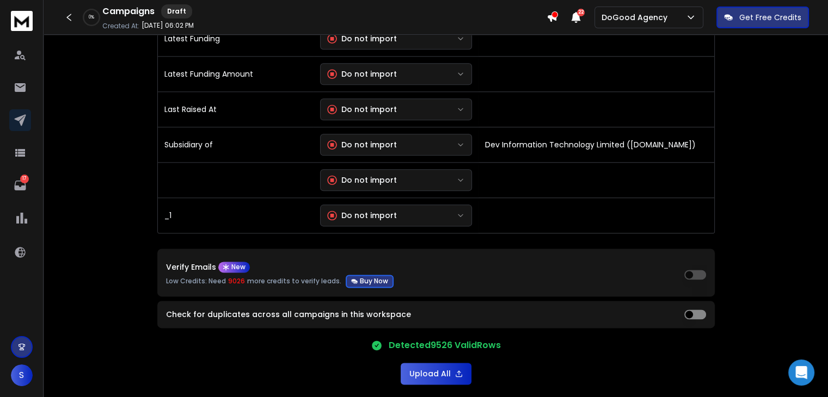
click at [695, 319] on div "Check for duplicates across all campaigns in this workspace" at bounding box center [436, 314] width 558 height 27
click at [696, 310] on button "Check for duplicates across all campaigns in this workspace" at bounding box center [695, 315] width 22 height 10
click at [436, 371] on button "Upload All" at bounding box center [436, 374] width 71 height 22
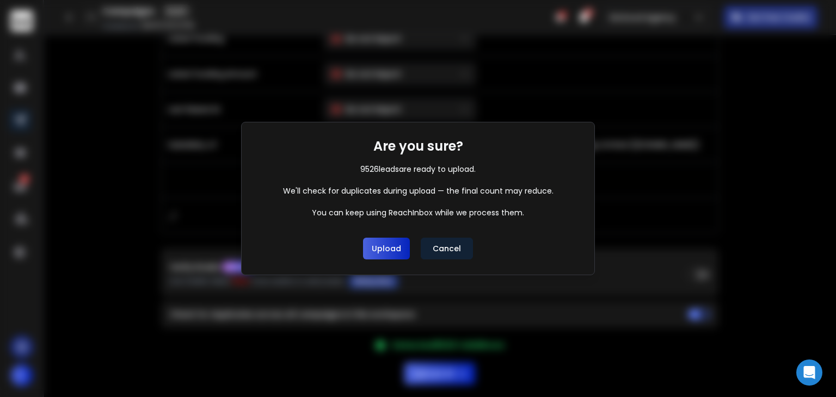
click at [388, 255] on button "Upload" at bounding box center [386, 249] width 47 height 22
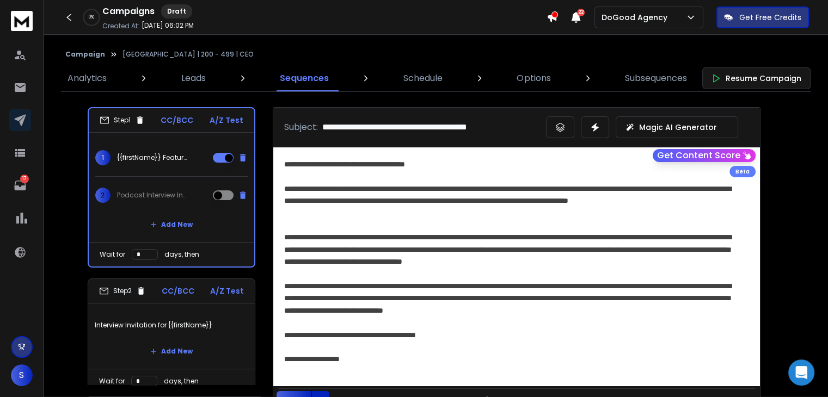
click at [421, 212] on div "**********" at bounding box center [512, 201] width 457 height 36
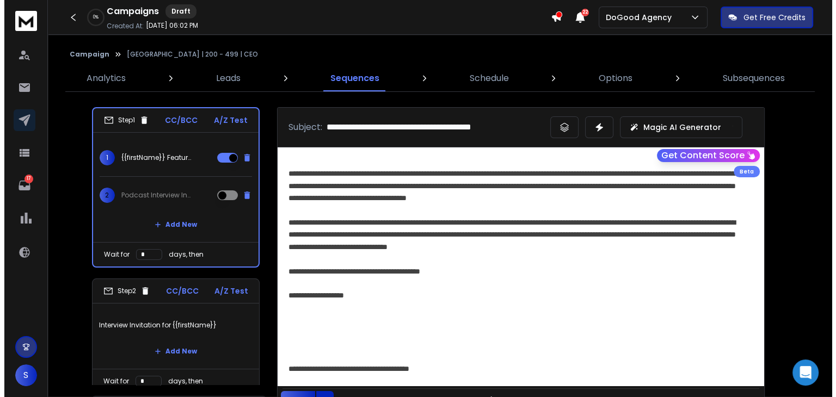
scroll to position [35, 0]
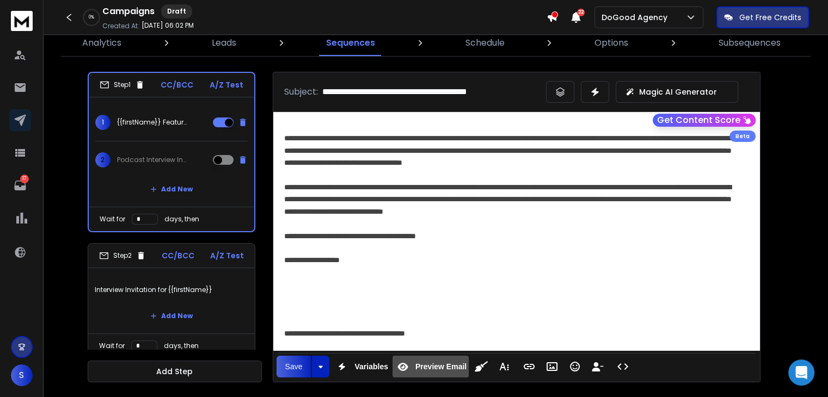
click at [430, 370] on span "Preview Email" at bounding box center [441, 367] width 56 height 9
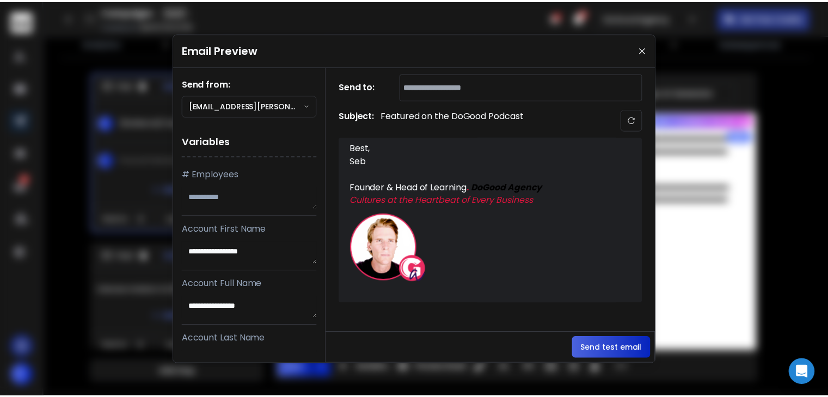
scroll to position [302, 0]
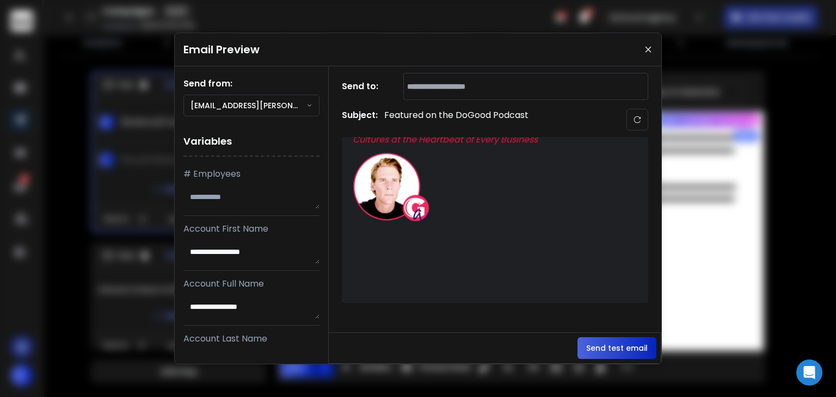
click at [644, 52] on icon at bounding box center [648, 49] width 9 height 9
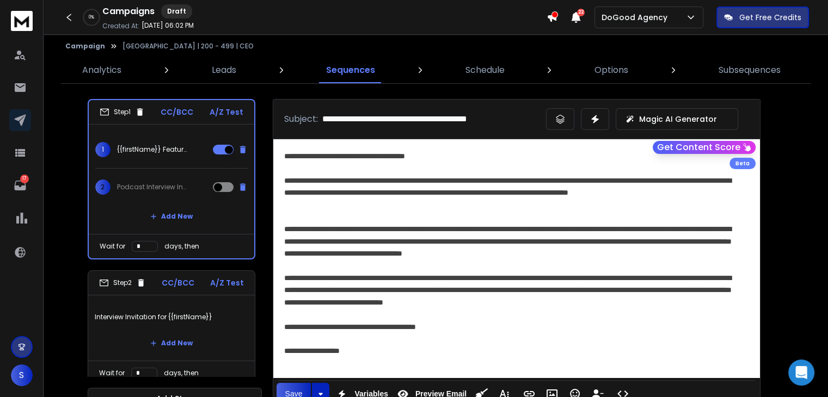
scroll to position [0, 0]
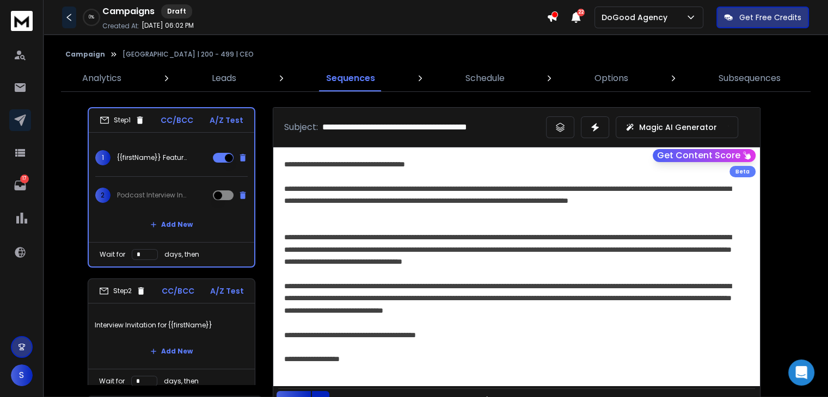
click at [68, 13] on icon at bounding box center [69, 18] width 10 height 10
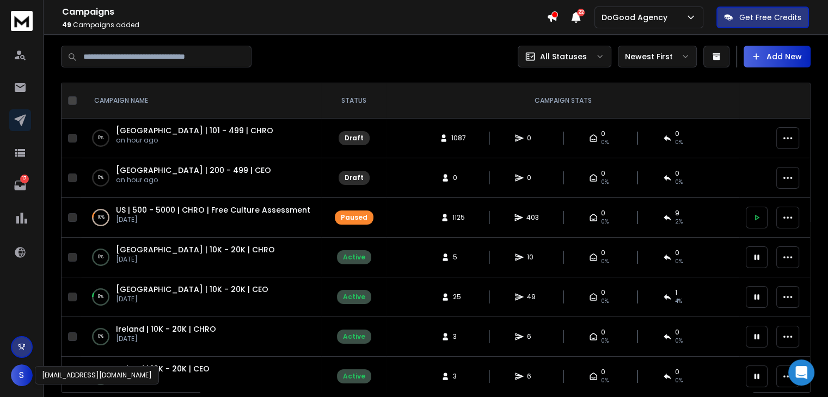
click at [26, 376] on span "S" at bounding box center [22, 376] width 22 height 22
